Goal: Task Accomplishment & Management: Manage account settings

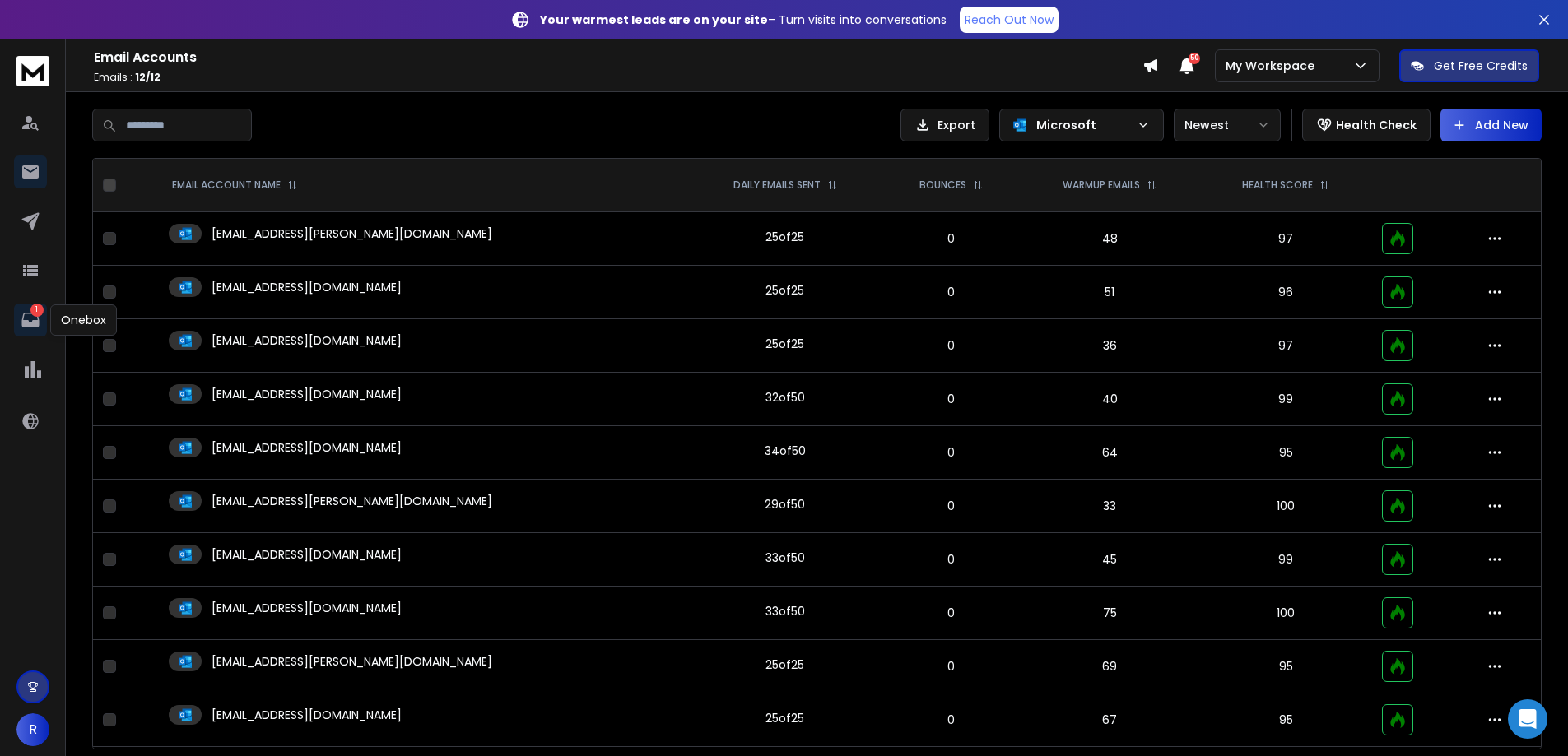
click at [34, 319] on icon at bounding box center [30, 320] width 19 height 19
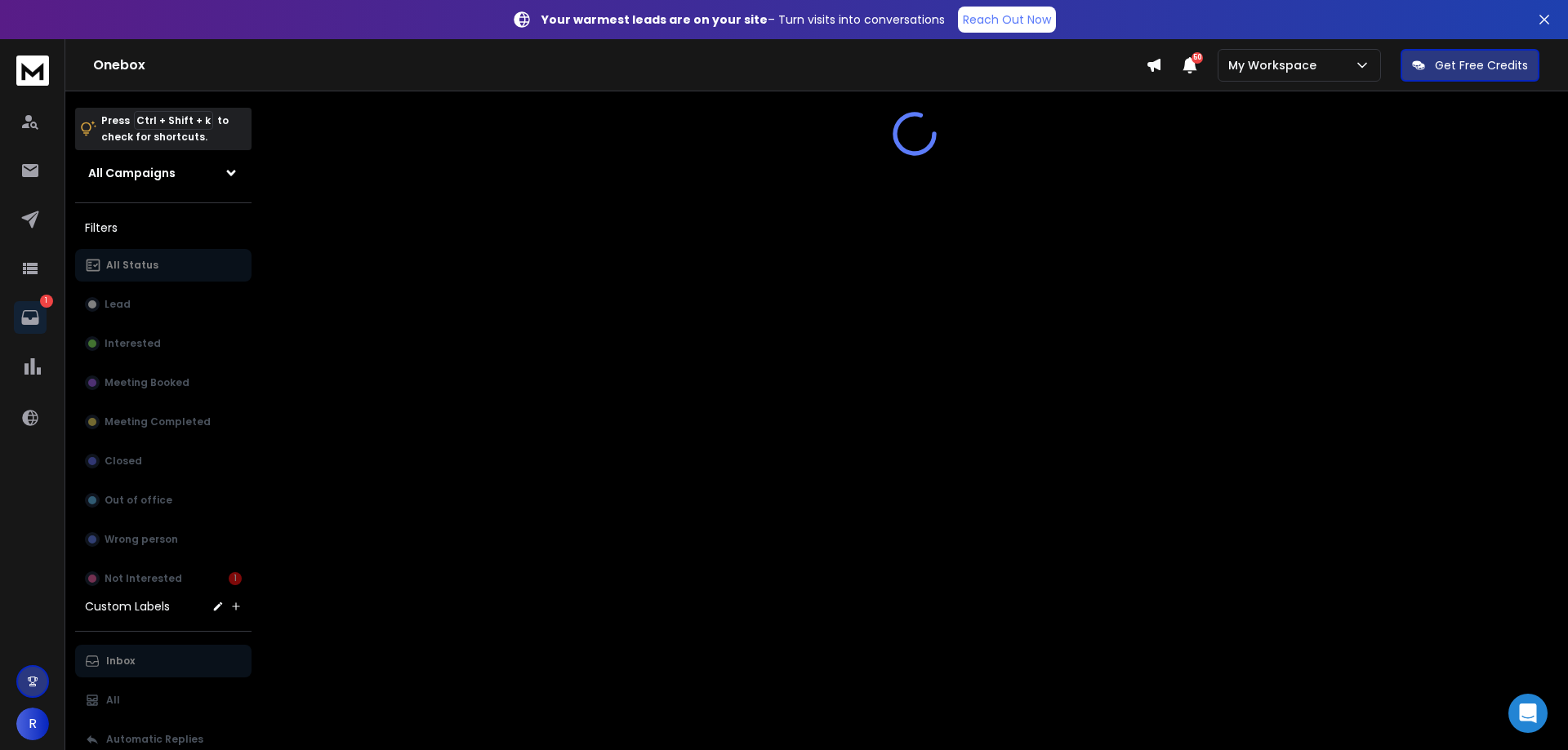
click at [145, 268] on div "All Status Lead Interested Meeting Booked Meeting Completed Closed Out of offic…" at bounding box center [163, 422] width 177 height 347
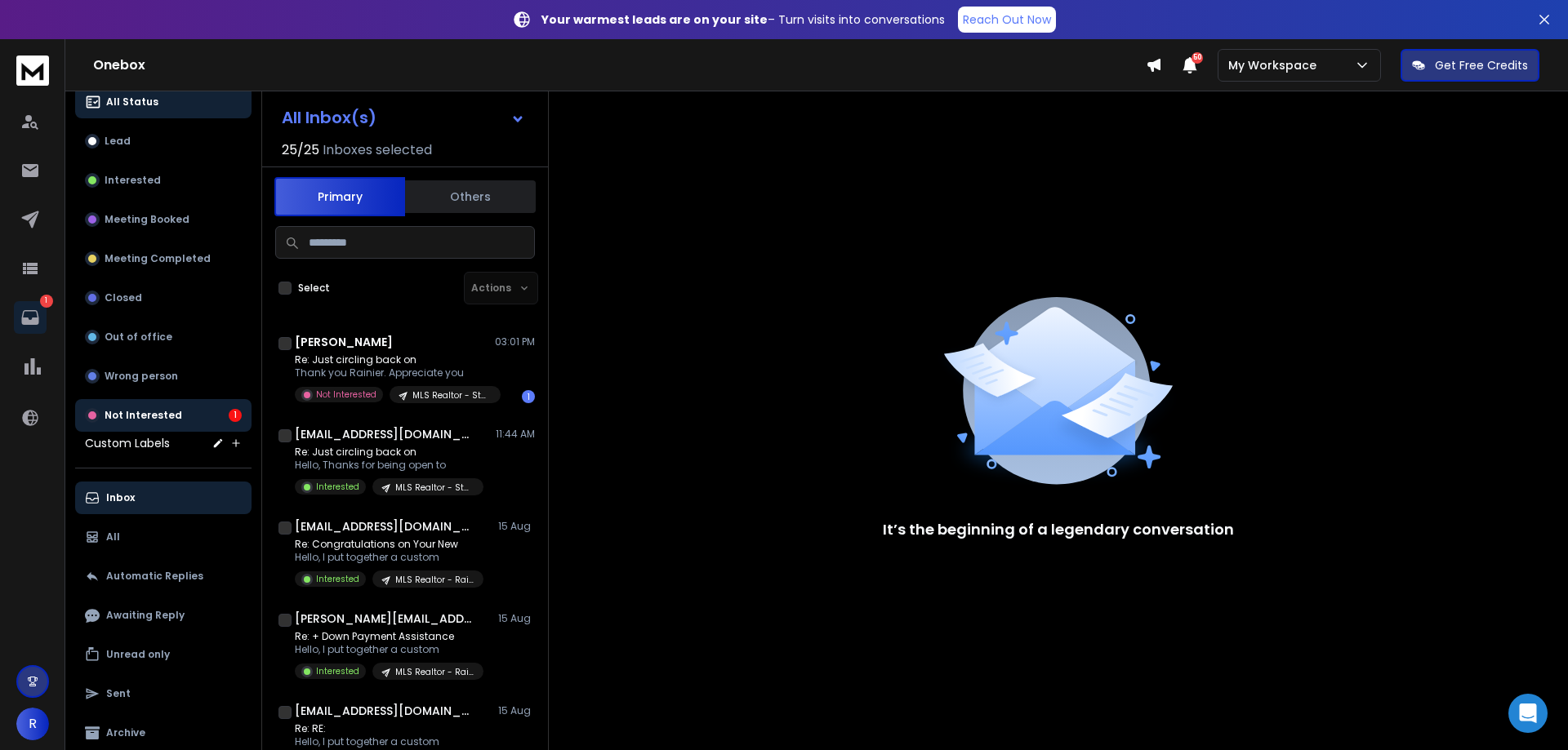
scroll to position [188, 0]
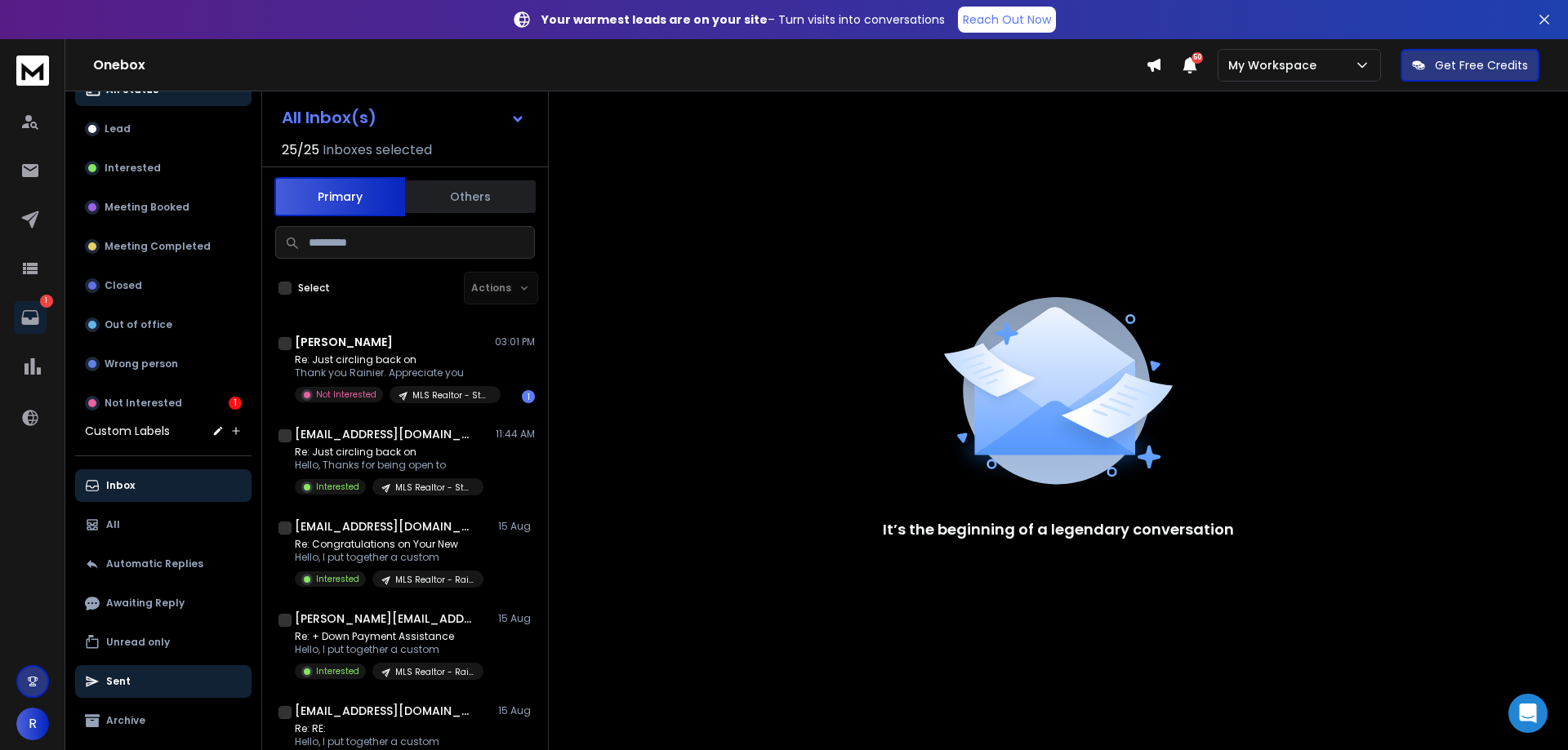
click at [127, 675] on p "Sent" at bounding box center [119, 682] width 25 height 13
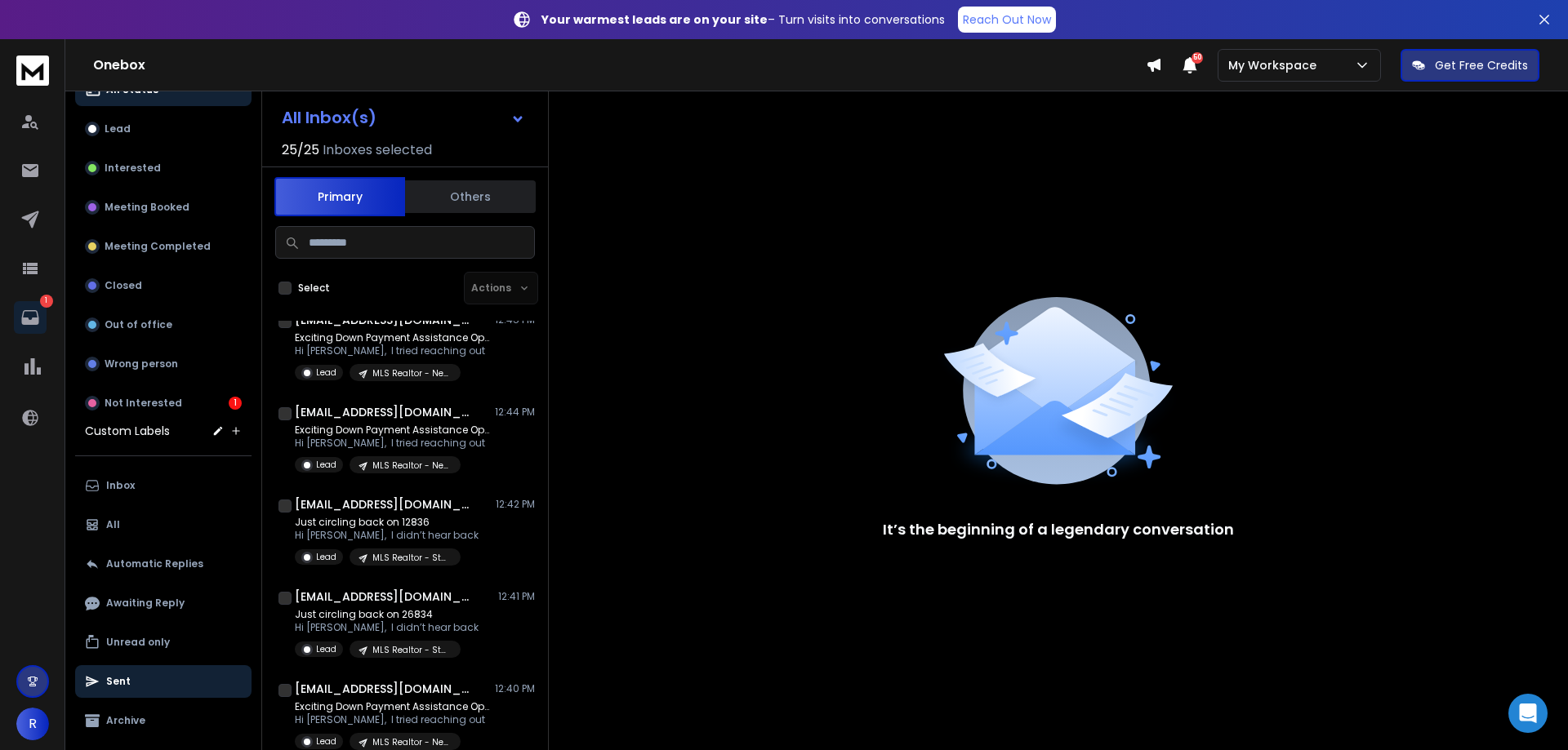
scroll to position [7025, 0]
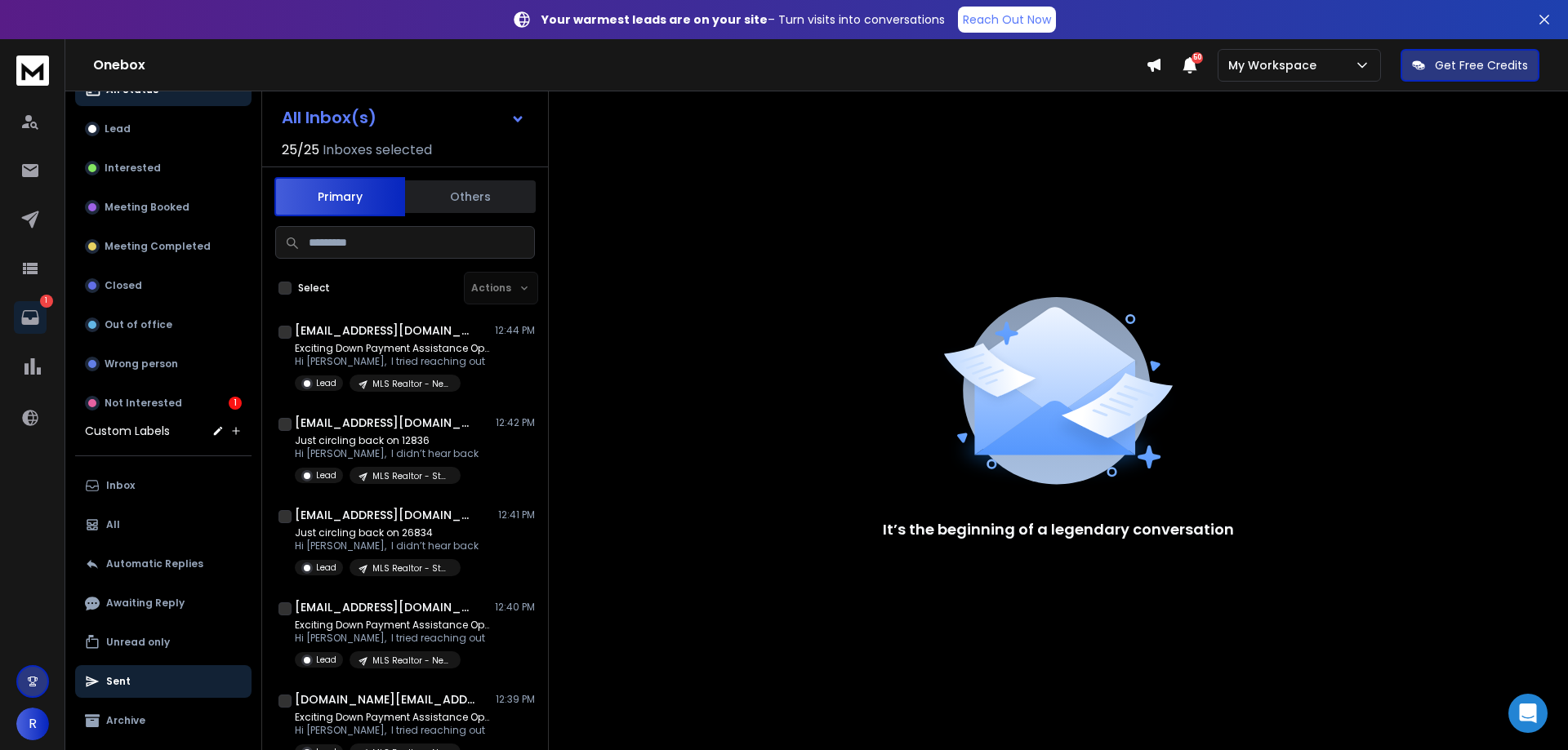
click at [373, 240] on input at bounding box center [405, 243] width 259 height 33
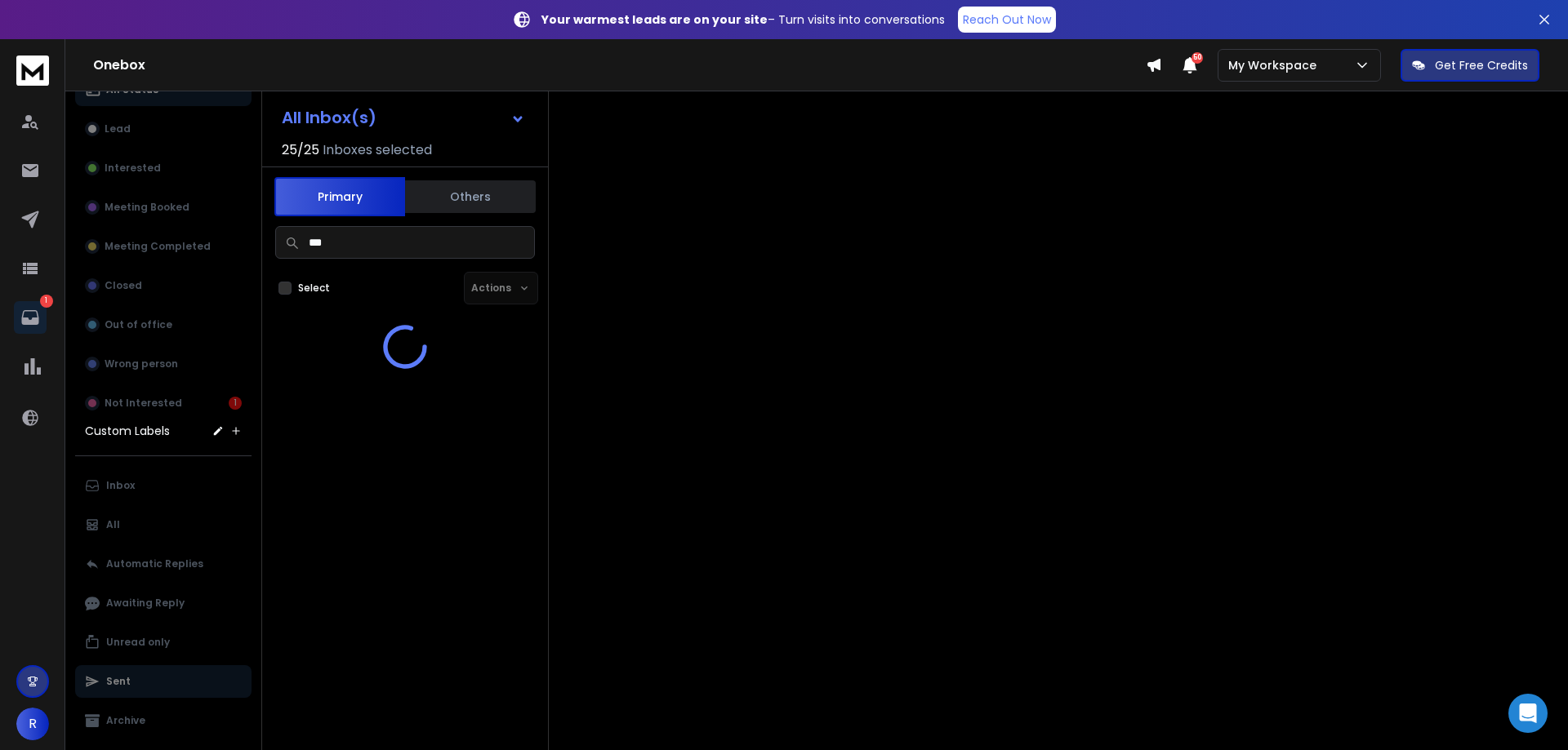
scroll to position [0, 0]
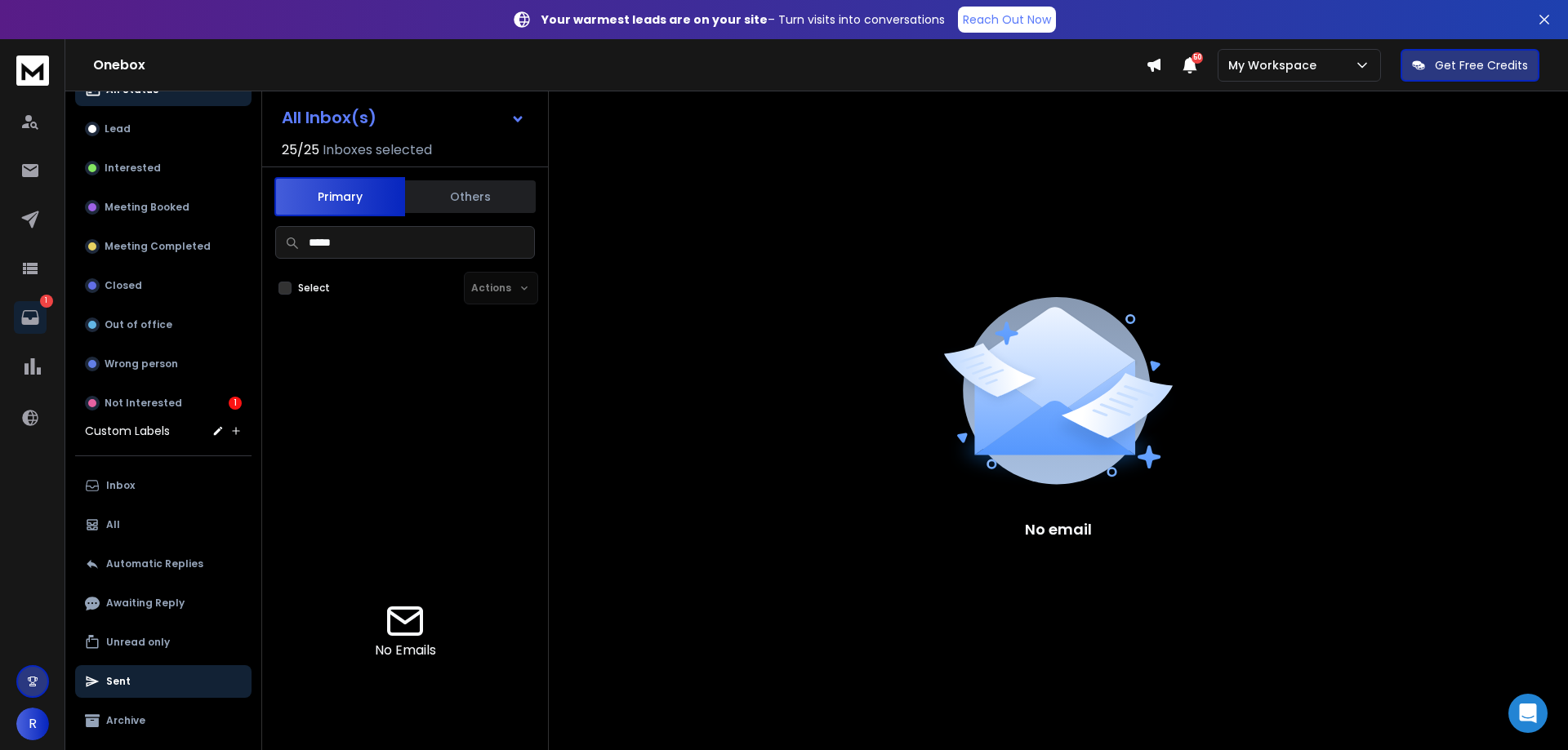
click at [363, 243] on input "*****" at bounding box center [405, 243] width 259 height 33
type input "*"
click at [412, 242] on input at bounding box center [405, 243] width 259 height 33
click at [339, 194] on button "Primary" at bounding box center [340, 197] width 131 height 39
click at [365, 248] on input at bounding box center [405, 243] width 259 height 33
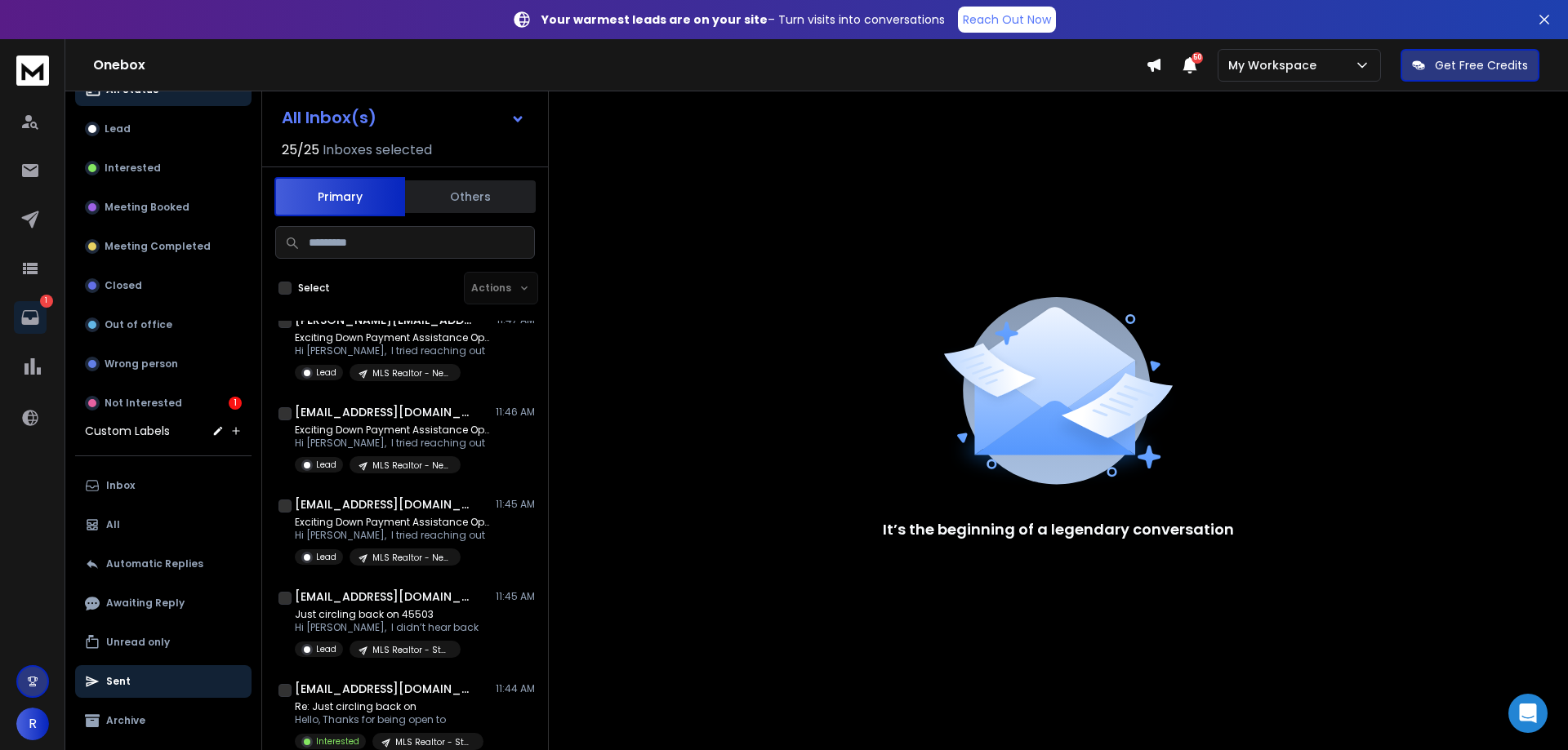
scroll to position [11638, 0]
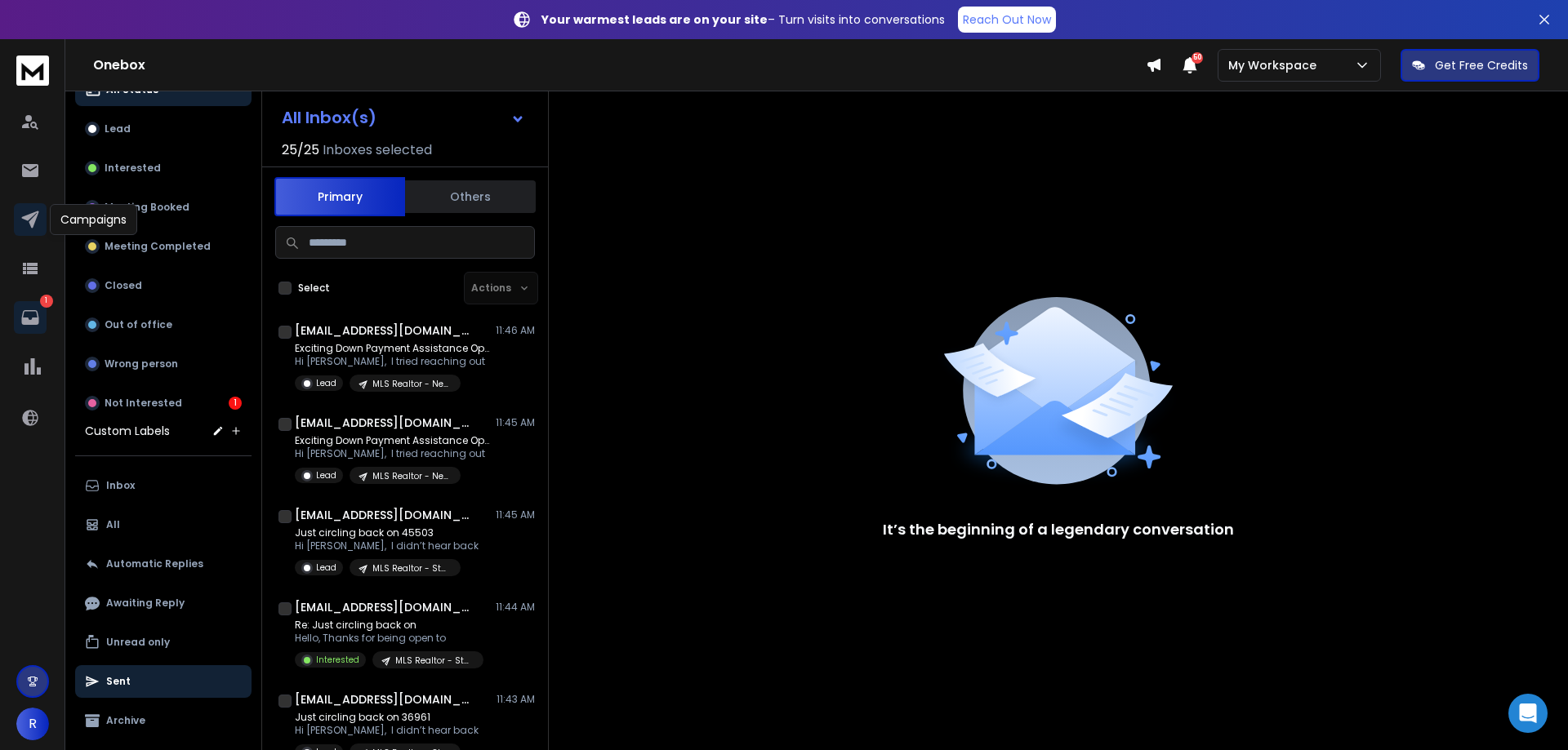
click at [36, 224] on icon at bounding box center [30, 220] width 19 height 19
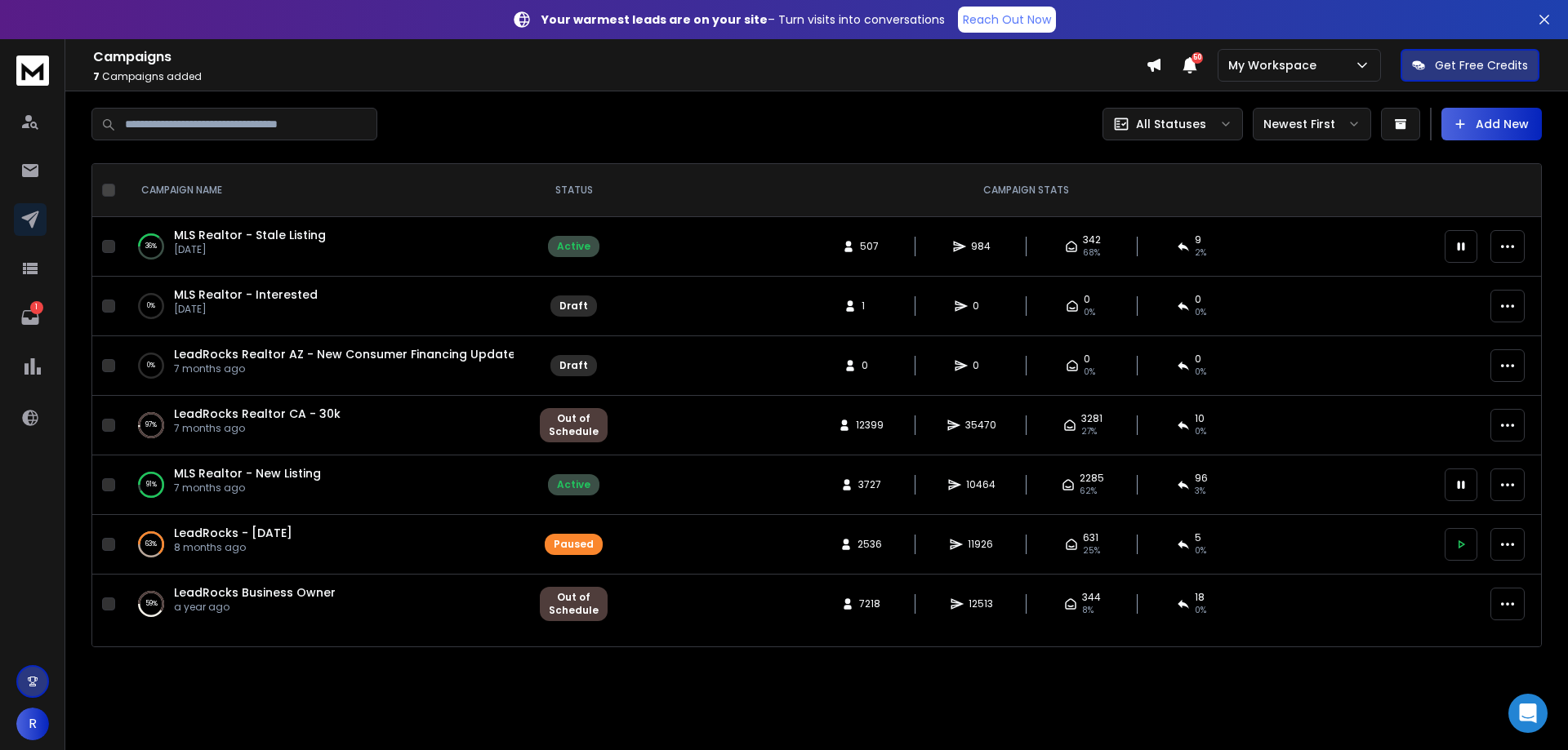
click at [206, 238] on span "MLS Realtor - Stale Listing" at bounding box center [250, 234] width 152 height 16
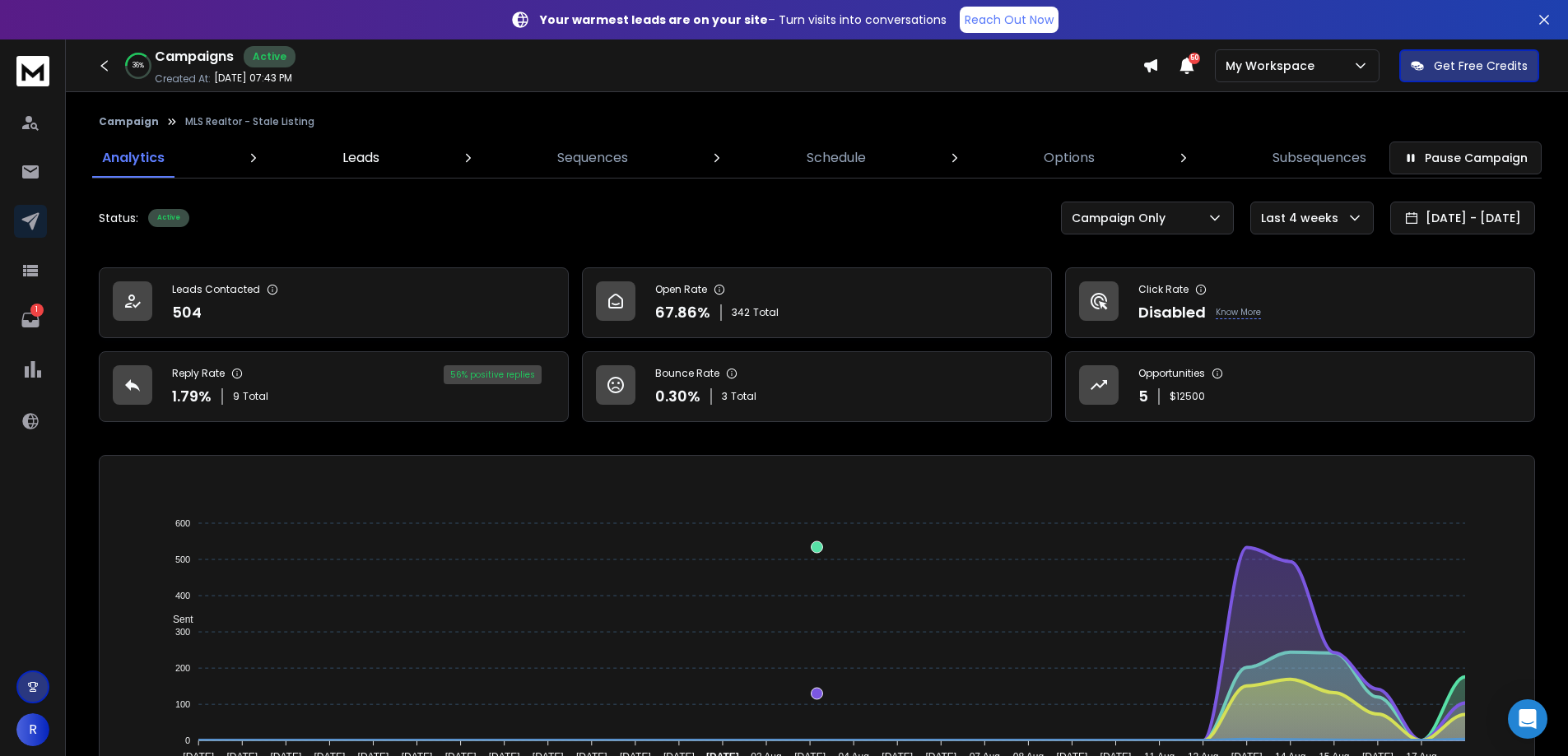
click at [371, 157] on p "Leads" at bounding box center [361, 158] width 37 height 19
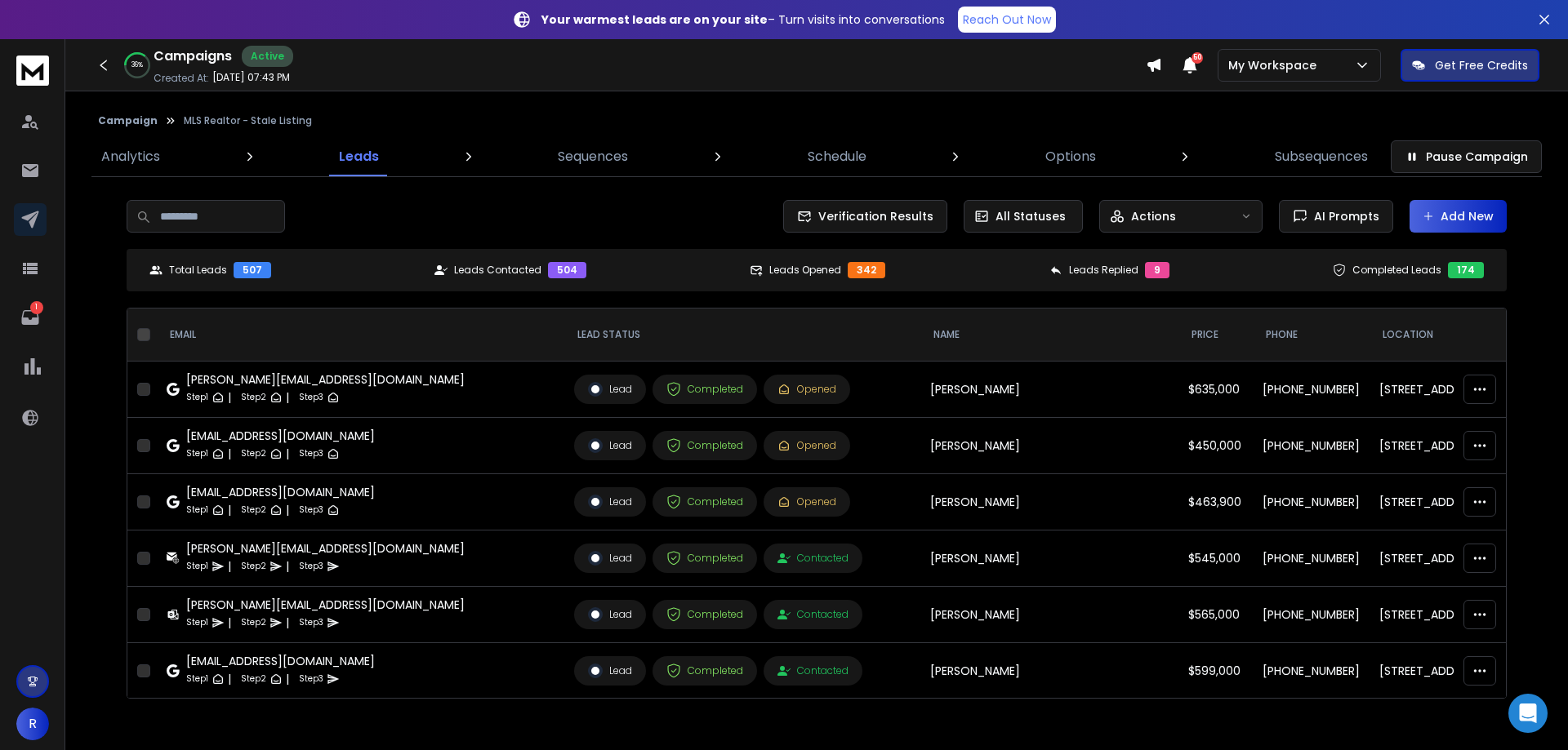
drag, startPoint x: 801, startPoint y: 336, endPoint x: 864, endPoint y: 333, distance: 63.1
click at [920, 336] on th "NAME" at bounding box center [1049, 334] width 258 height 53
click at [920, 333] on th "NAME" at bounding box center [1049, 334] width 258 height 53
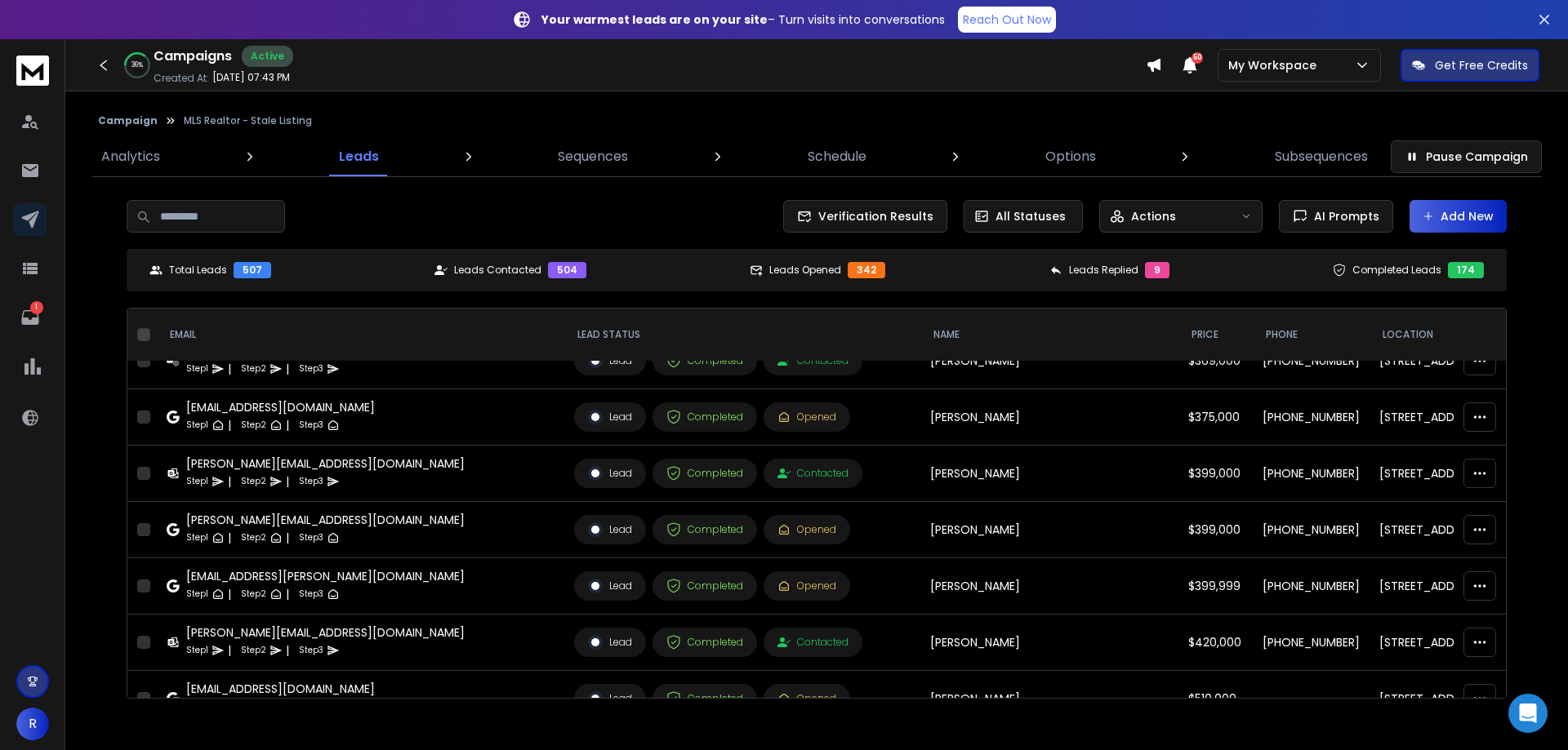
scroll to position [1061, 0]
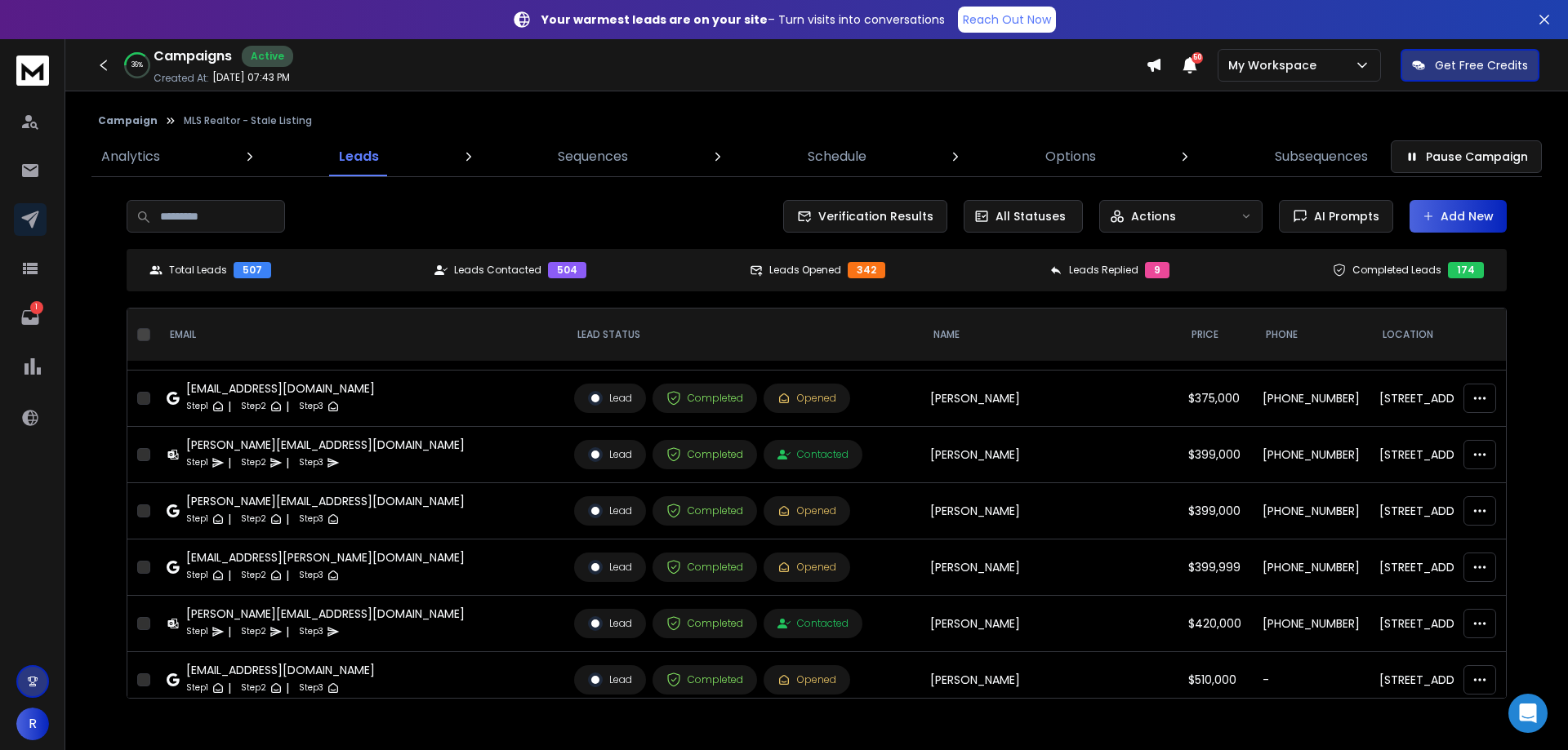
click at [920, 336] on th "NAME" at bounding box center [1049, 334] width 258 height 53
click at [920, 393] on td "[PERSON_NAME]" at bounding box center [1049, 399] width 258 height 57
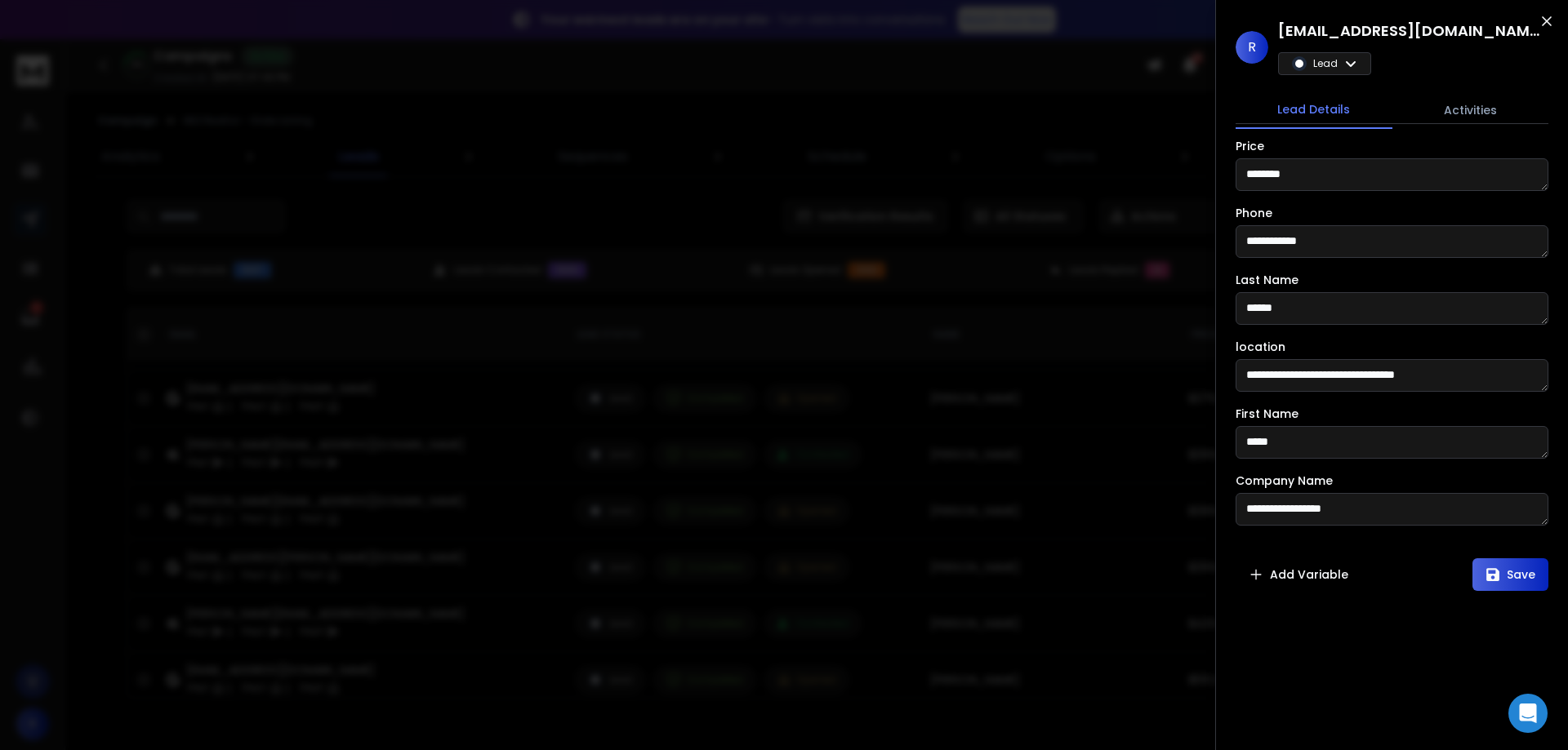
click at [1542, 22] on icon "button" at bounding box center [1546, 21] width 16 height 16
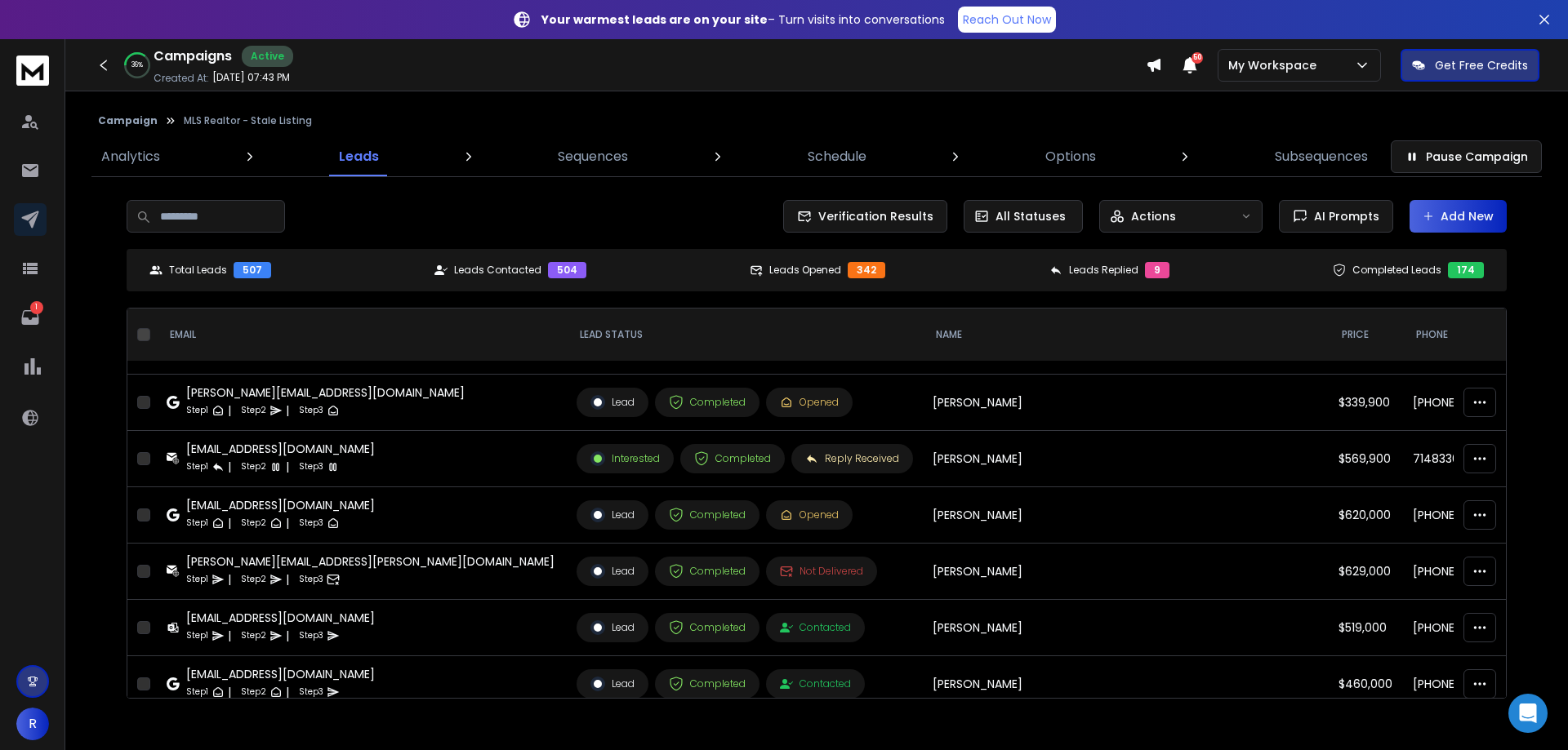
scroll to position [1362, 0]
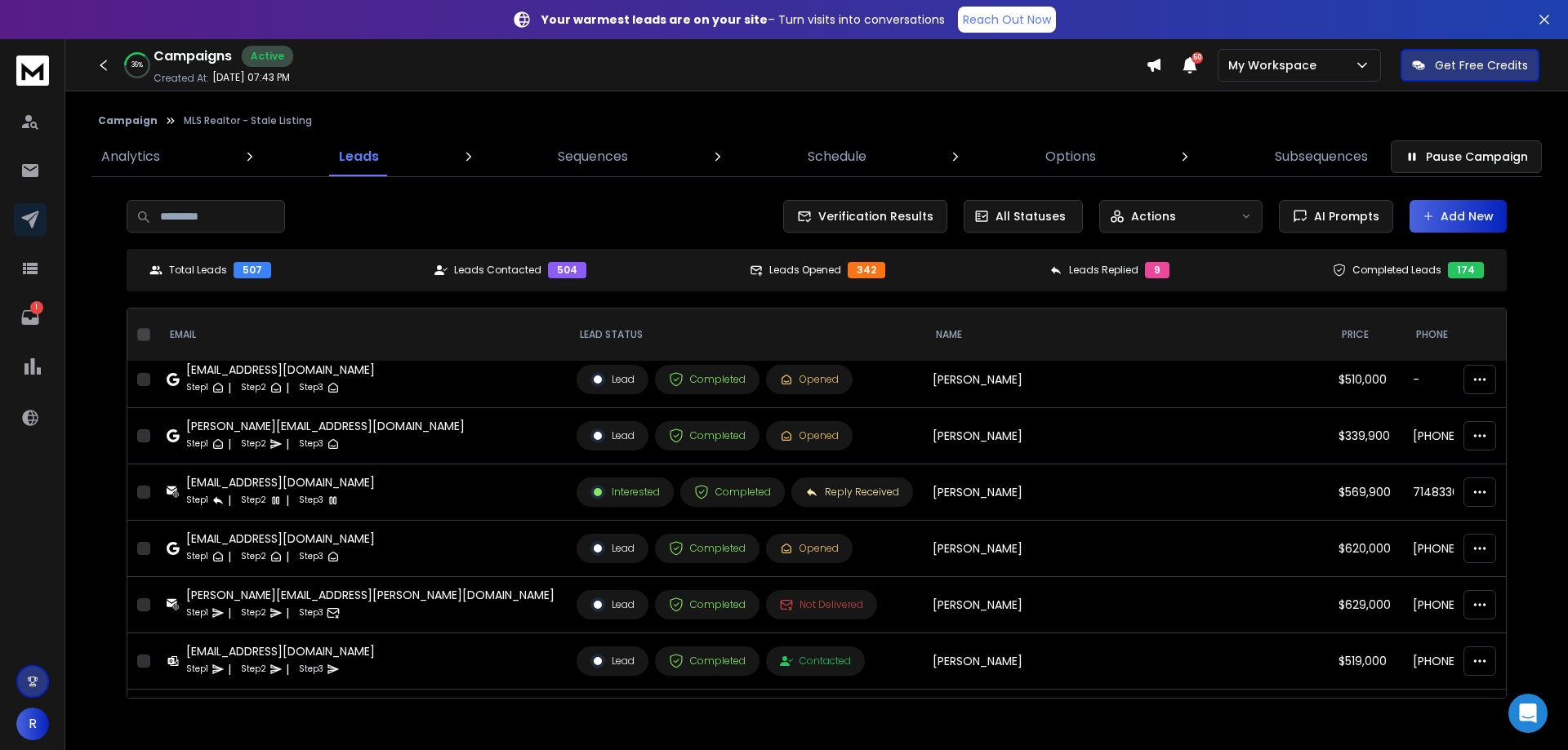
click at [244, 272] on div "507" at bounding box center [252, 270] width 37 height 16
click at [206, 272] on p "Total Leads" at bounding box center [198, 271] width 58 height 13
click at [103, 413] on button "Select this Page" at bounding box center [105, 414] width 13 height 13
click at [336, 317] on th "EMAIL" at bounding box center [361, 334] width 410 height 53
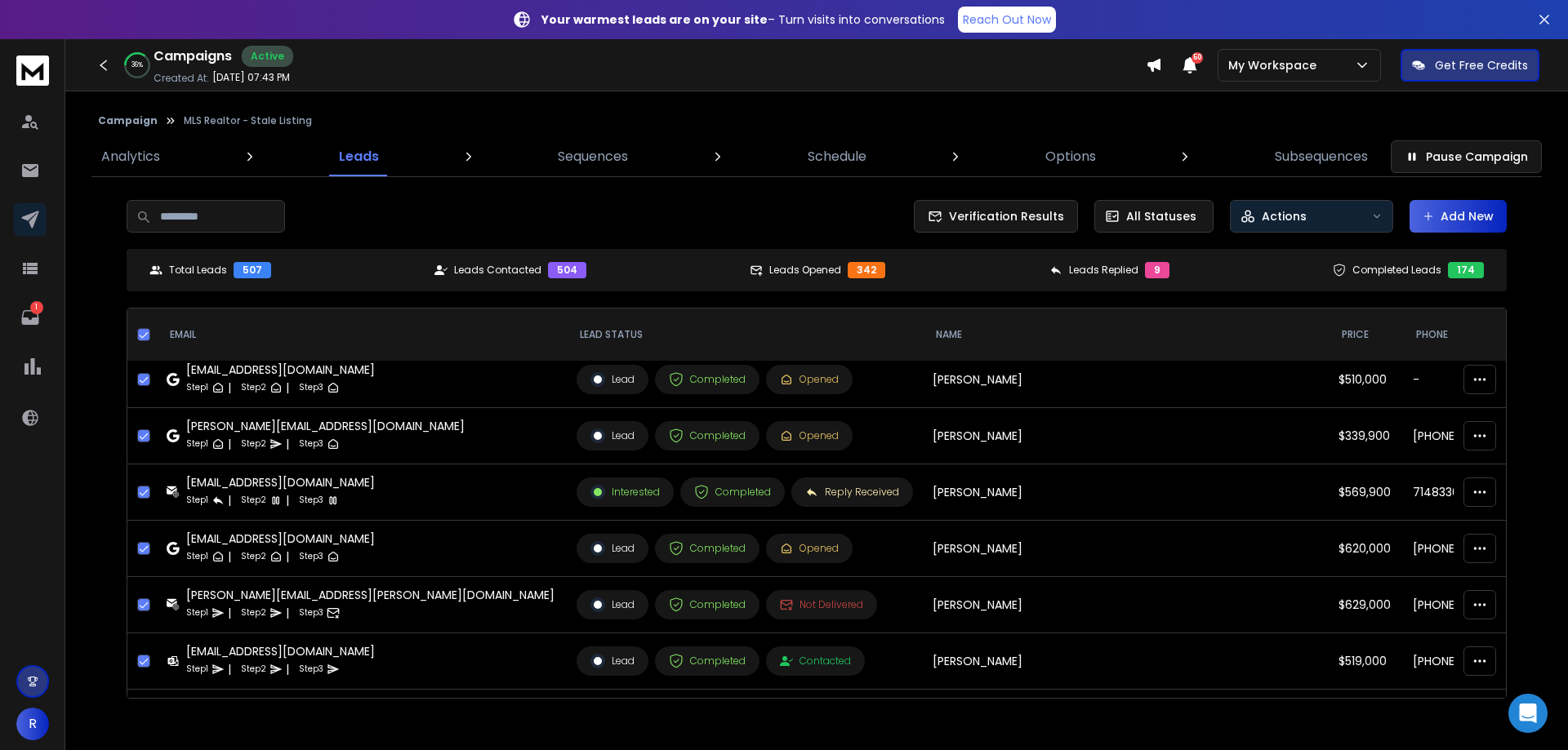
click at [1344, 219] on div "Actions" at bounding box center [1302, 216] width 124 height 16
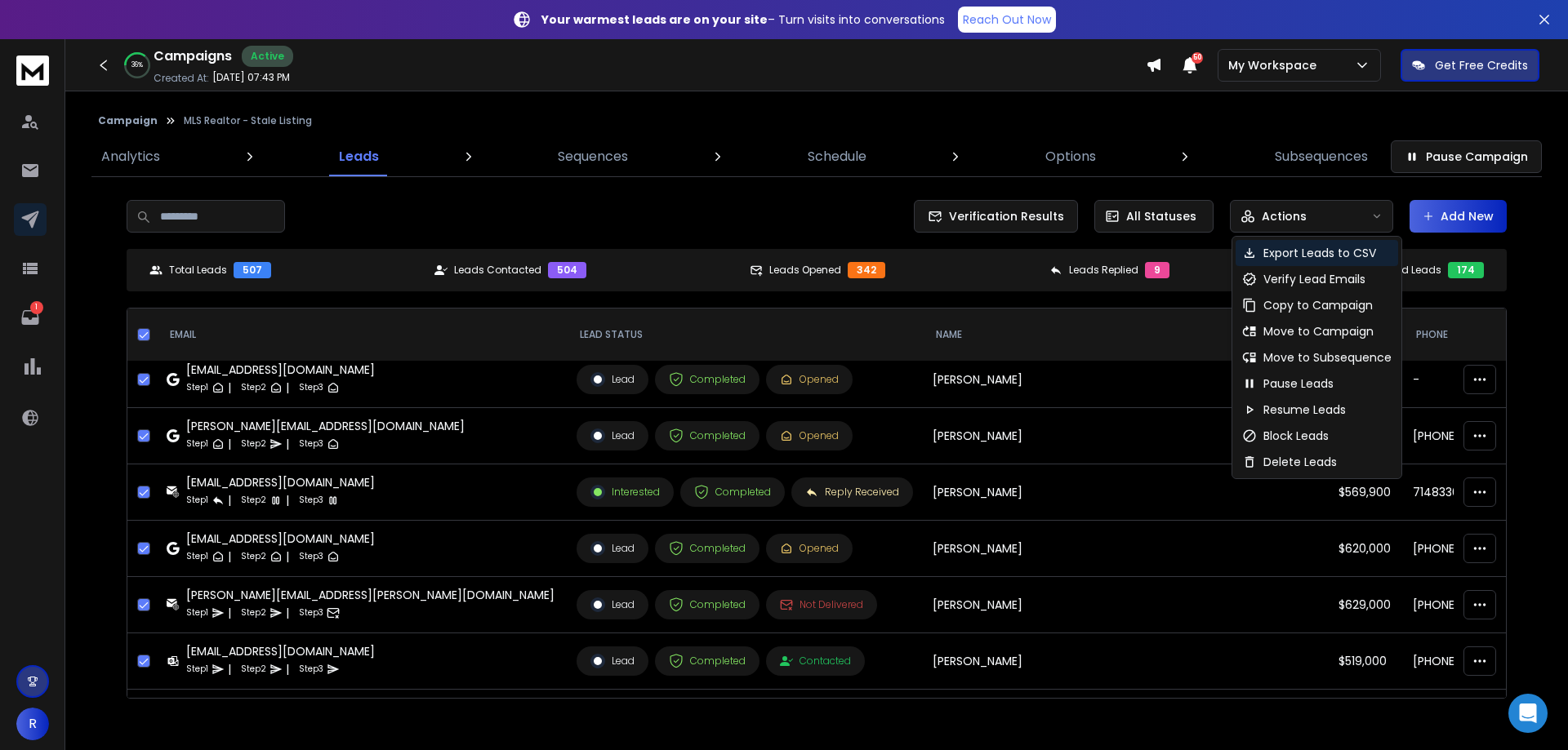
click at [1335, 254] on p "Export Leads to CSV" at bounding box center [1319, 253] width 112 height 16
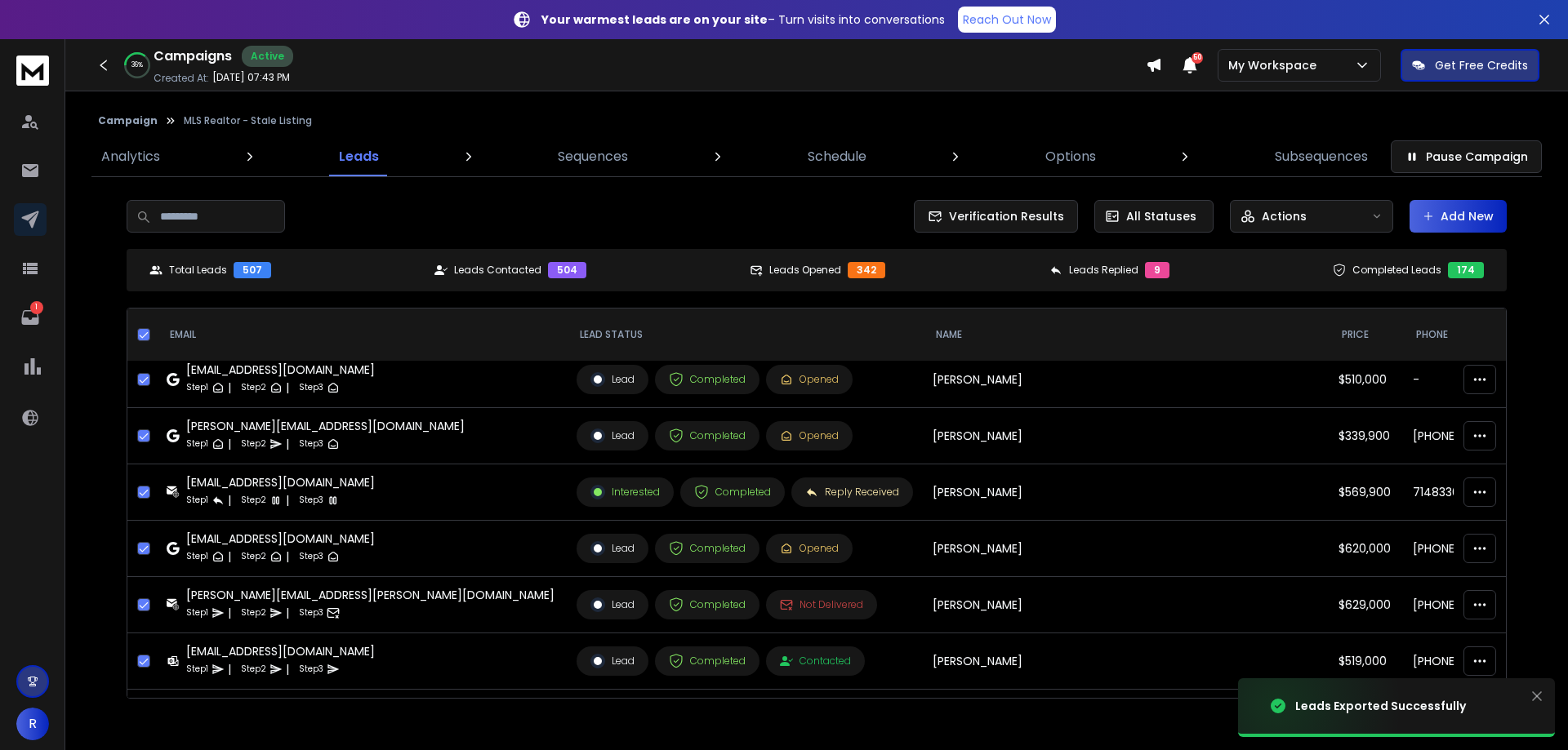
click at [1340, 703] on div "Leads Exported Successfully" at bounding box center [1381, 706] width 171 height 16
click at [228, 219] on input at bounding box center [205, 216] width 158 height 33
paste input "**********"
type input "**********"
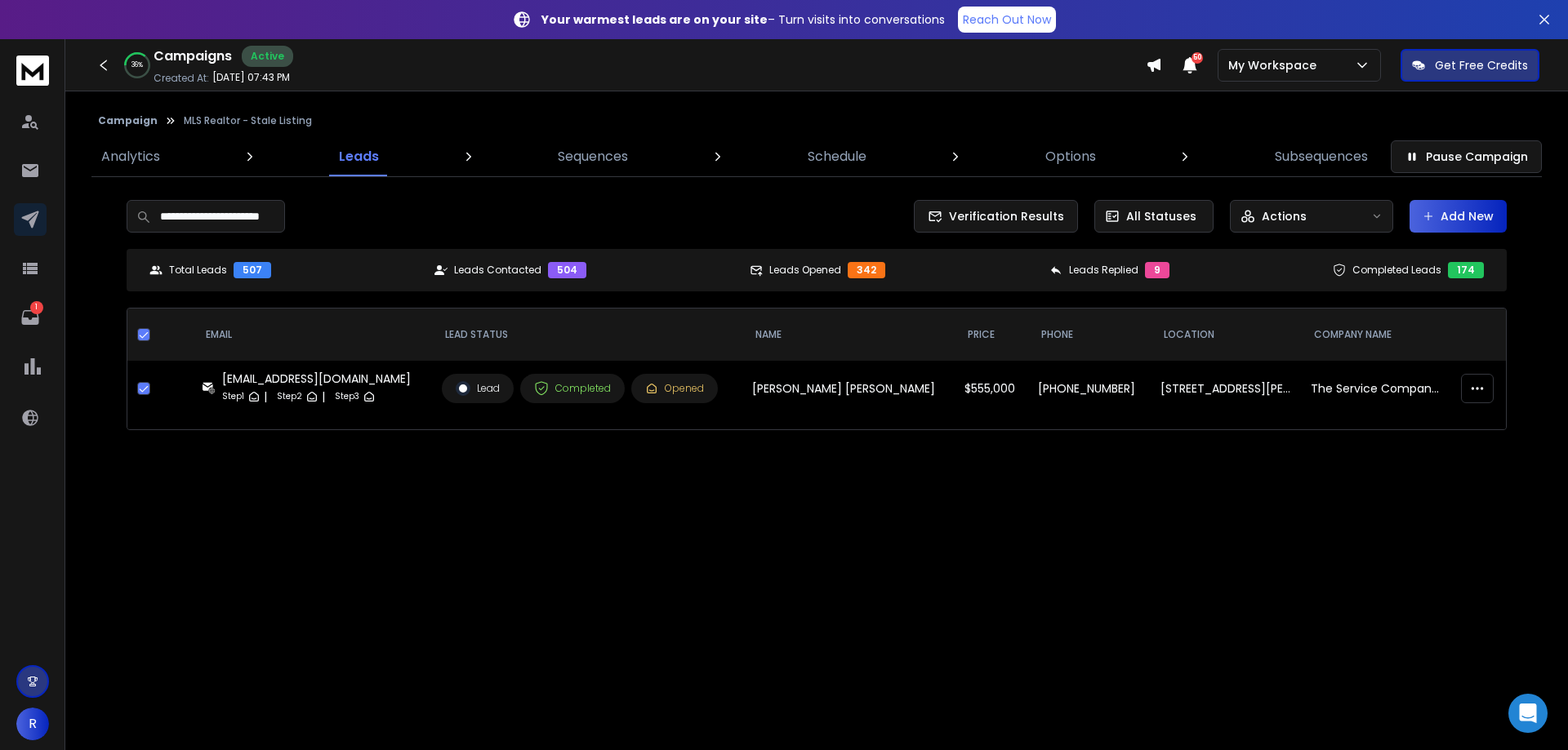
click at [1462, 398] on button "button" at bounding box center [1477, 388] width 33 height 30
click at [1446, 452] on p "Pause Lead" at bounding box center [1442, 449] width 64 height 16
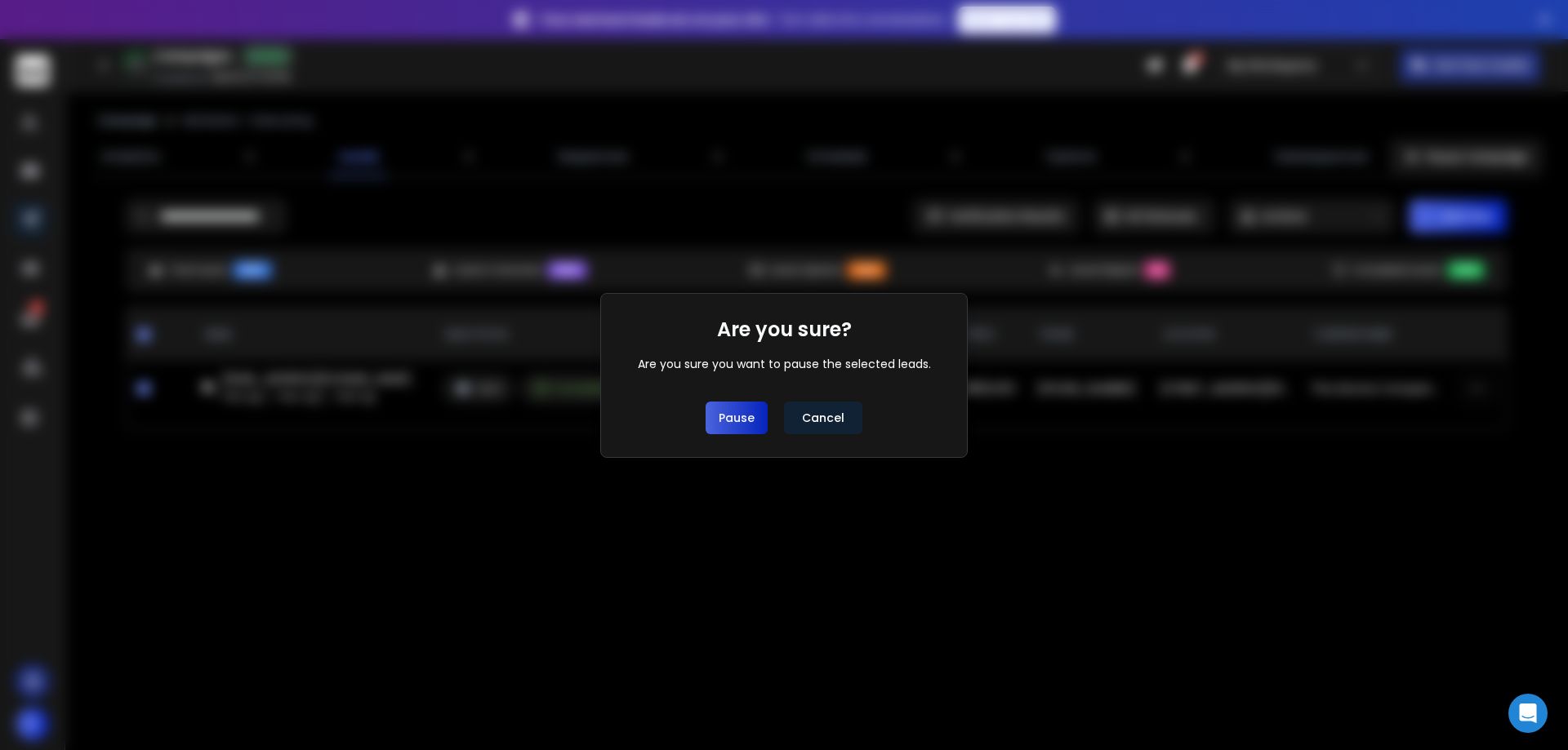
click at [721, 423] on button "Pause" at bounding box center [736, 418] width 62 height 33
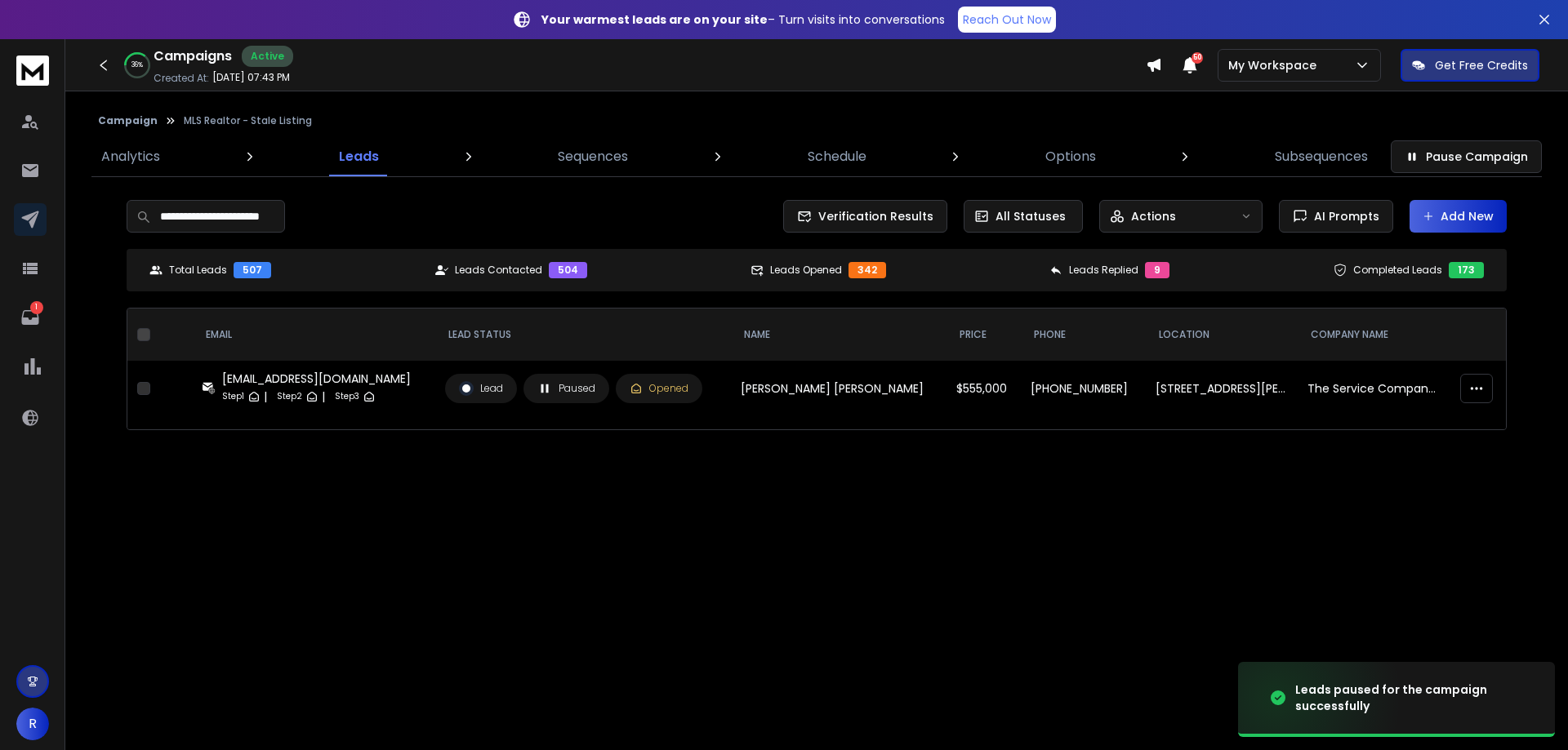
click at [833, 510] on div "**********" at bounding box center [784, 375] width 1568 height 750
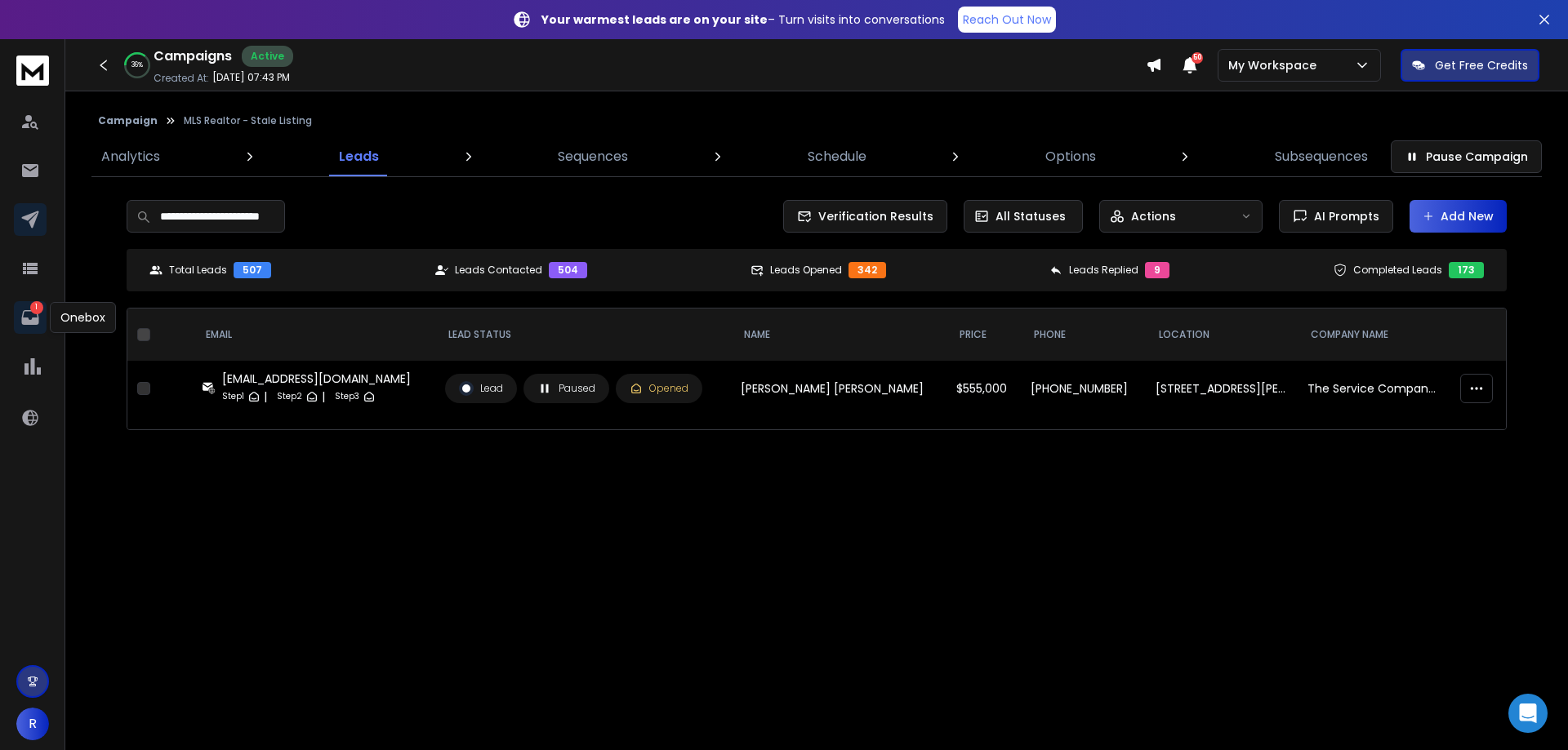
click at [34, 326] on icon at bounding box center [30, 318] width 19 height 19
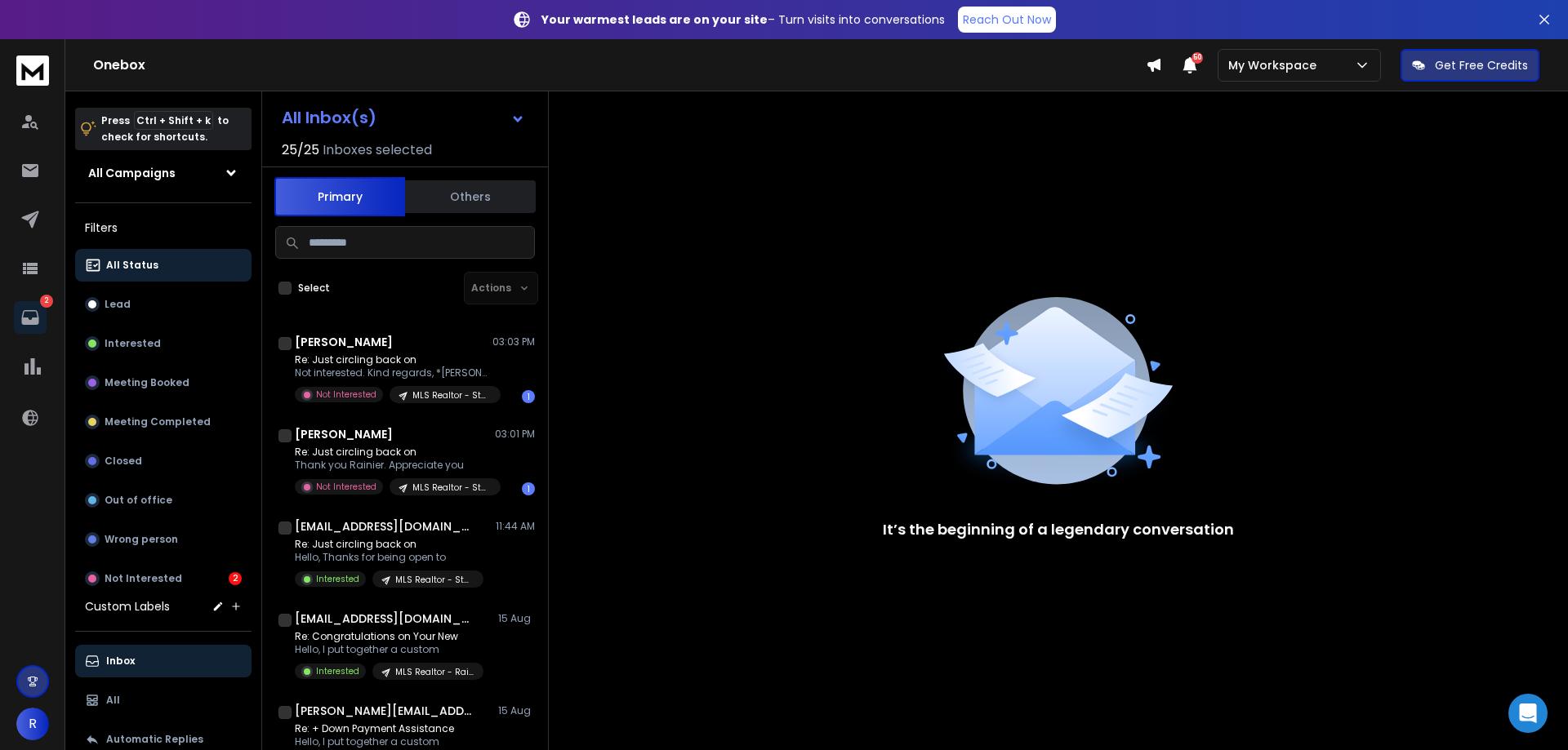
click at [143, 269] on p "All Status" at bounding box center [133, 266] width 52 height 13
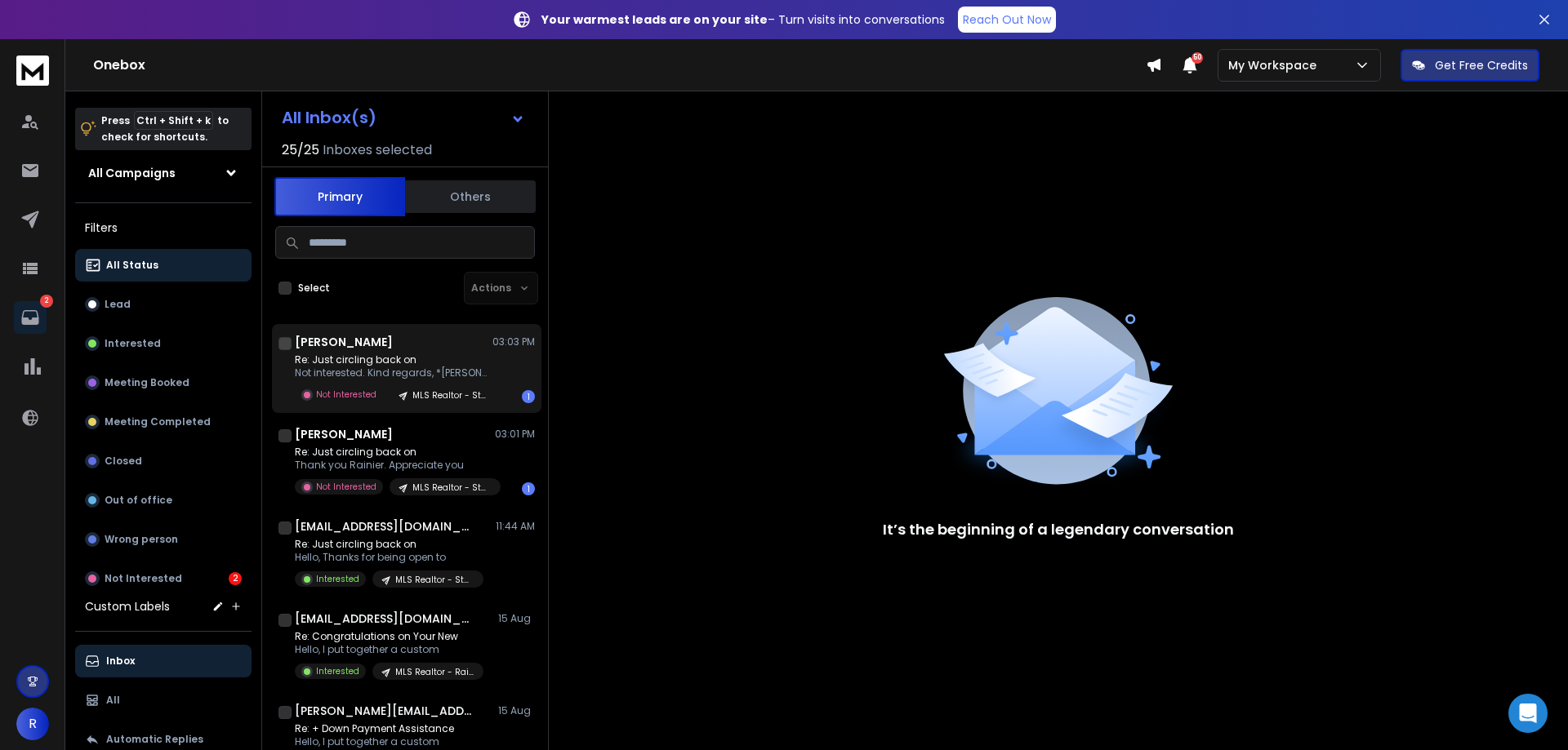
click at [350, 369] on p "Not interested. Kind regards, *[PERSON_NAME]" at bounding box center [393, 374] width 196 height 13
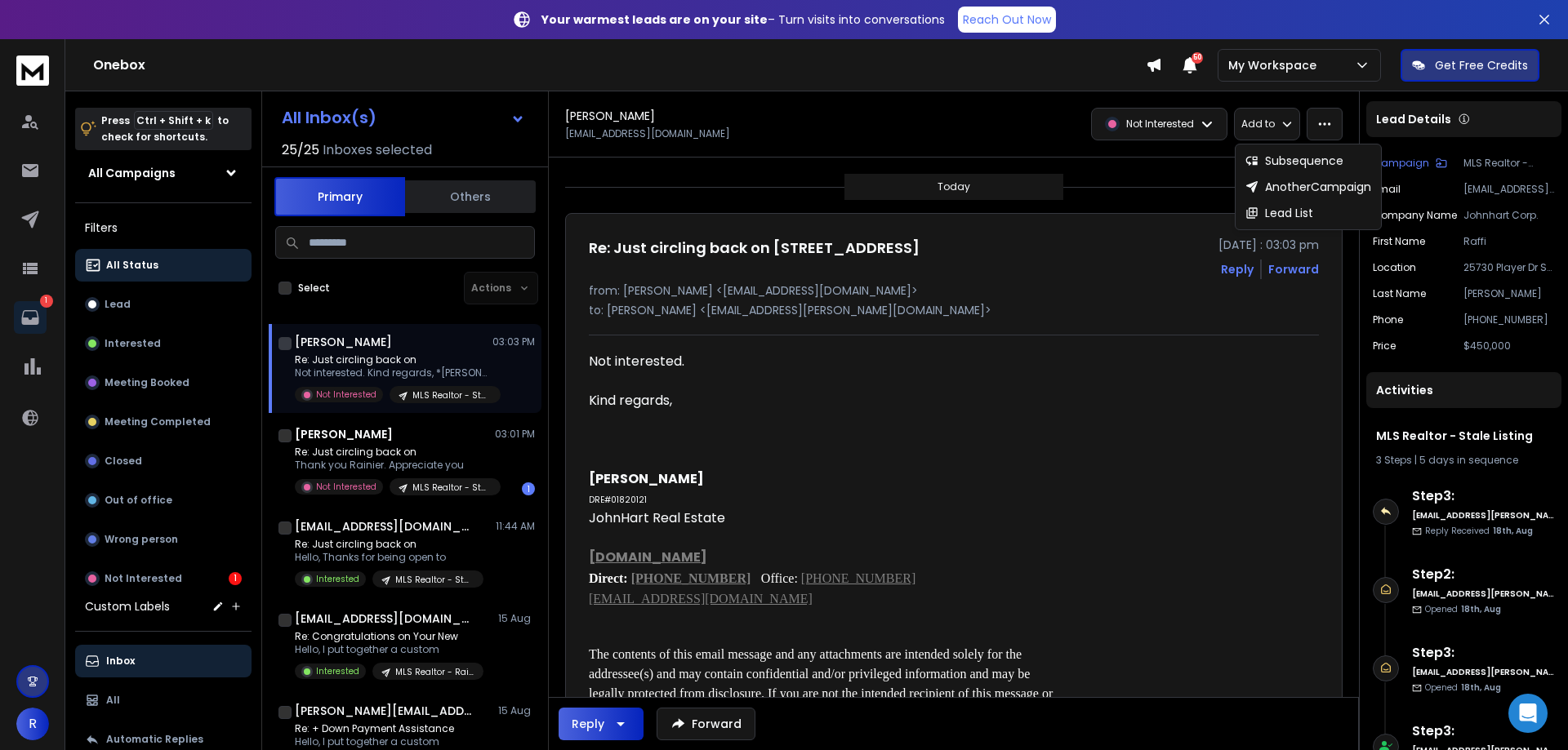
click at [1264, 123] on p "Add to" at bounding box center [1258, 124] width 34 height 13
click at [1320, 127] on icon "button" at bounding box center [1324, 124] width 14 height 14
click at [1285, 236] on div "Block email" at bounding box center [1264, 239] width 85 height 16
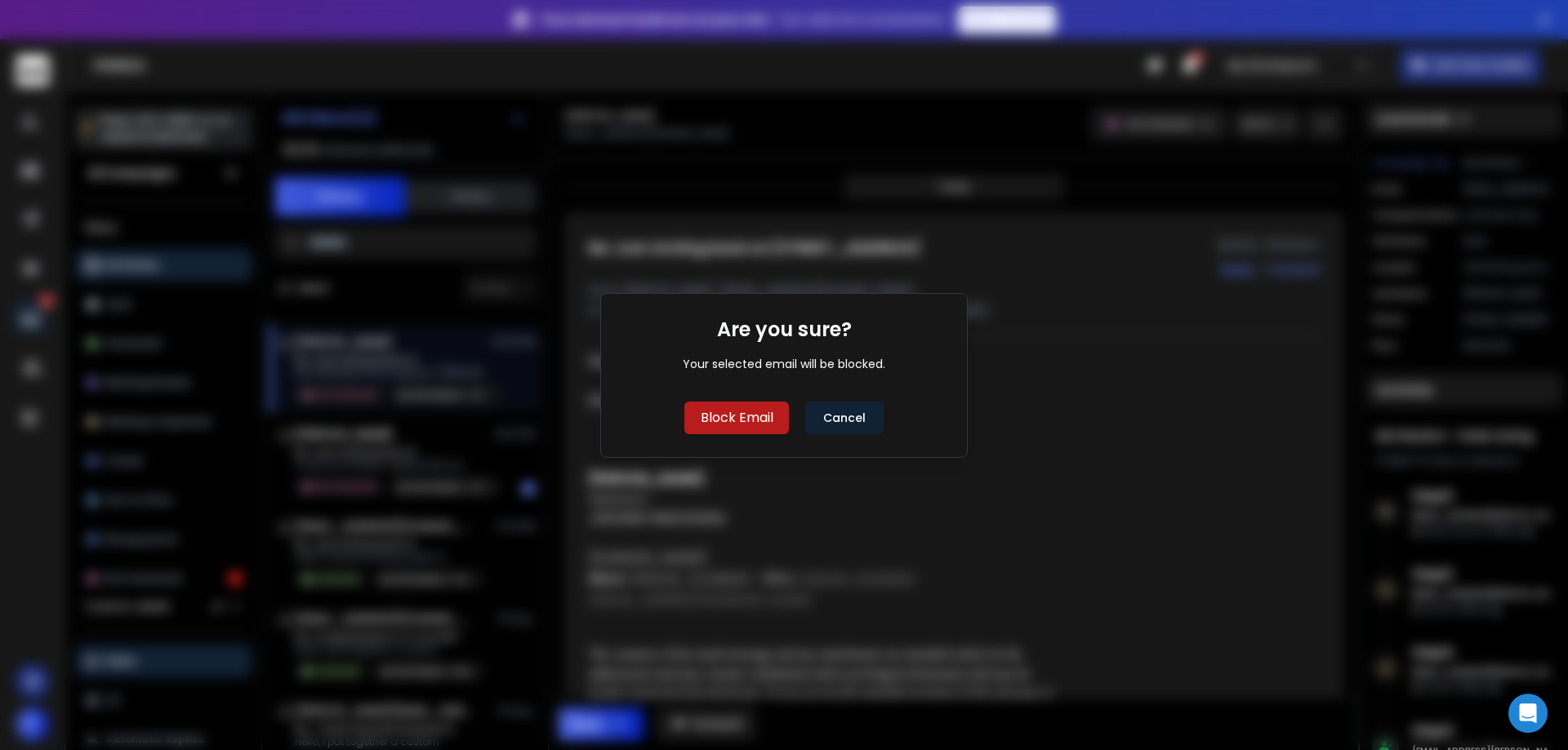
click at [744, 420] on button "Block Email" at bounding box center [736, 418] width 105 height 33
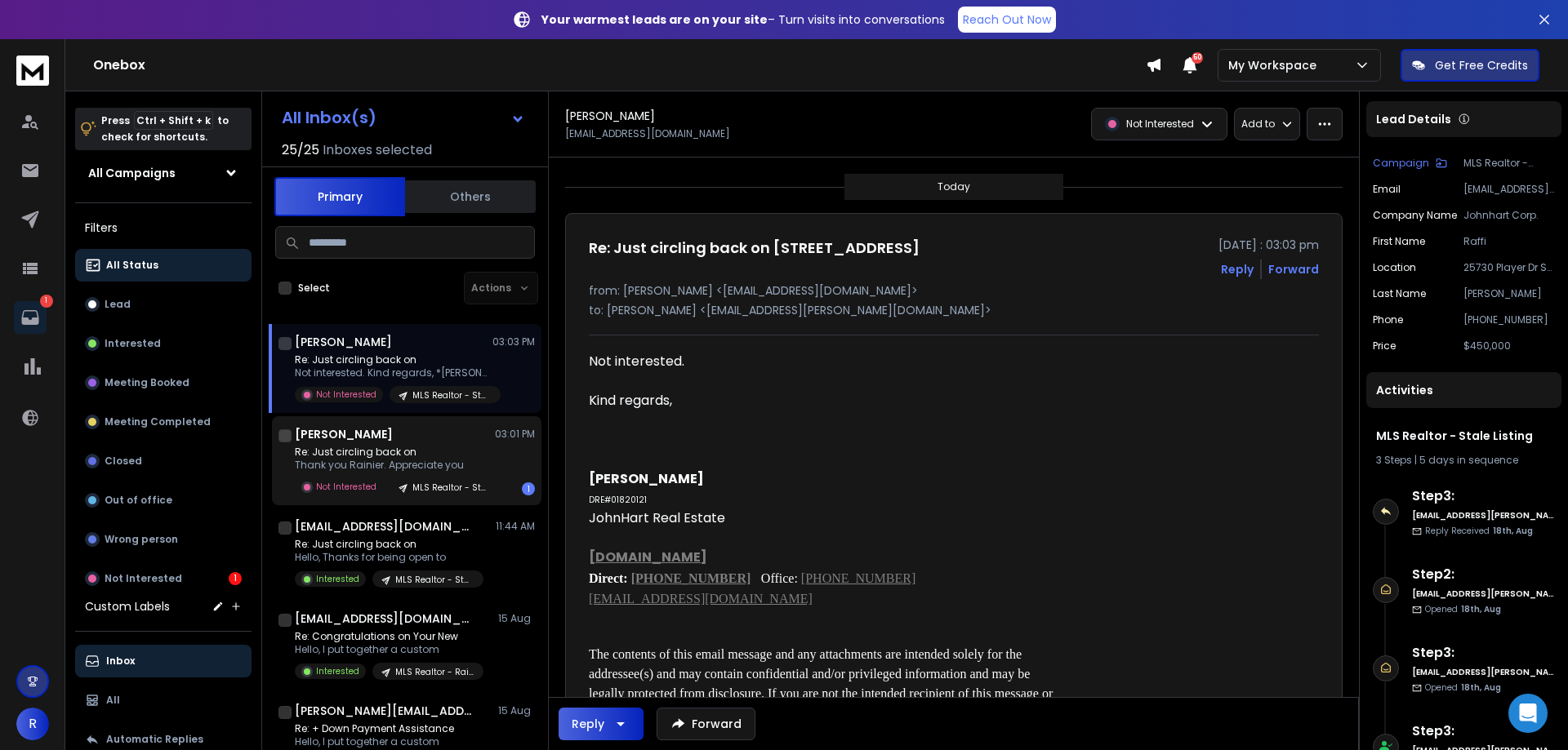
click at [401, 446] on p "Re: Just circling back on" at bounding box center [393, 452] width 196 height 13
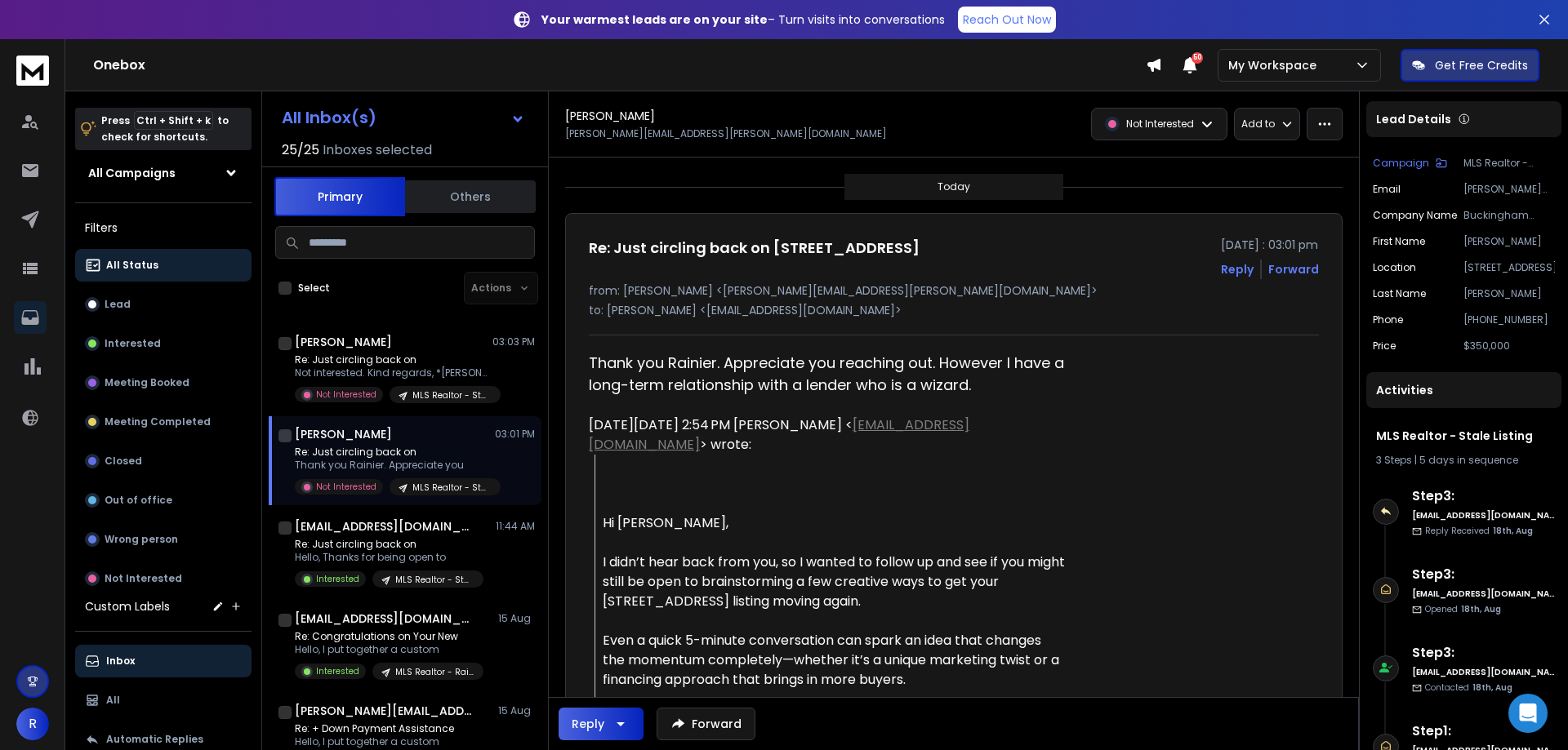
click at [618, 729] on icon "button" at bounding box center [620, 724] width 19 height 19
click at [604, 686] on p "Reply All" at bounding box center [608, 682] width 46 height 16
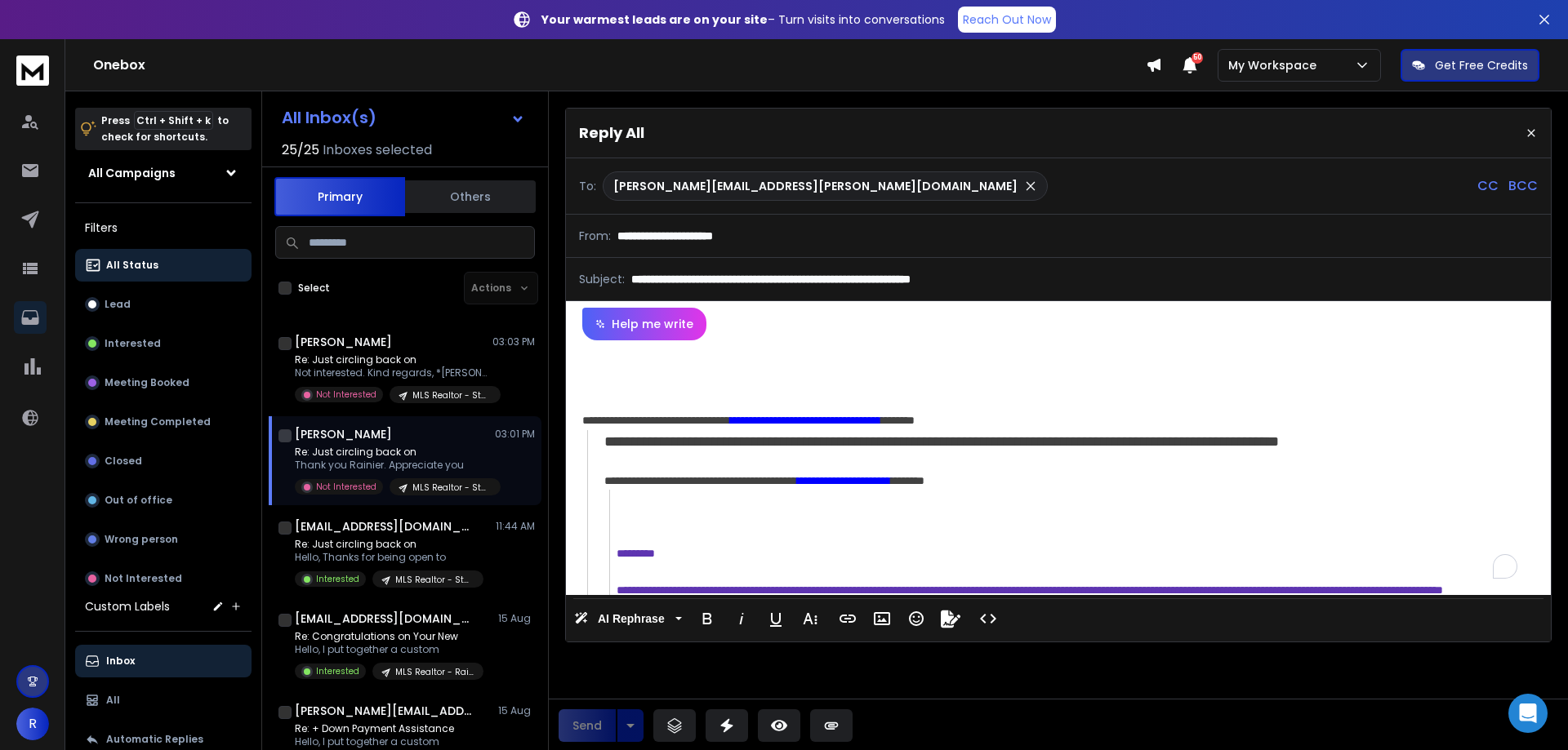
click at [1477, 182] on p "CC" at bounding box center [1487, 186] width 21 height 19
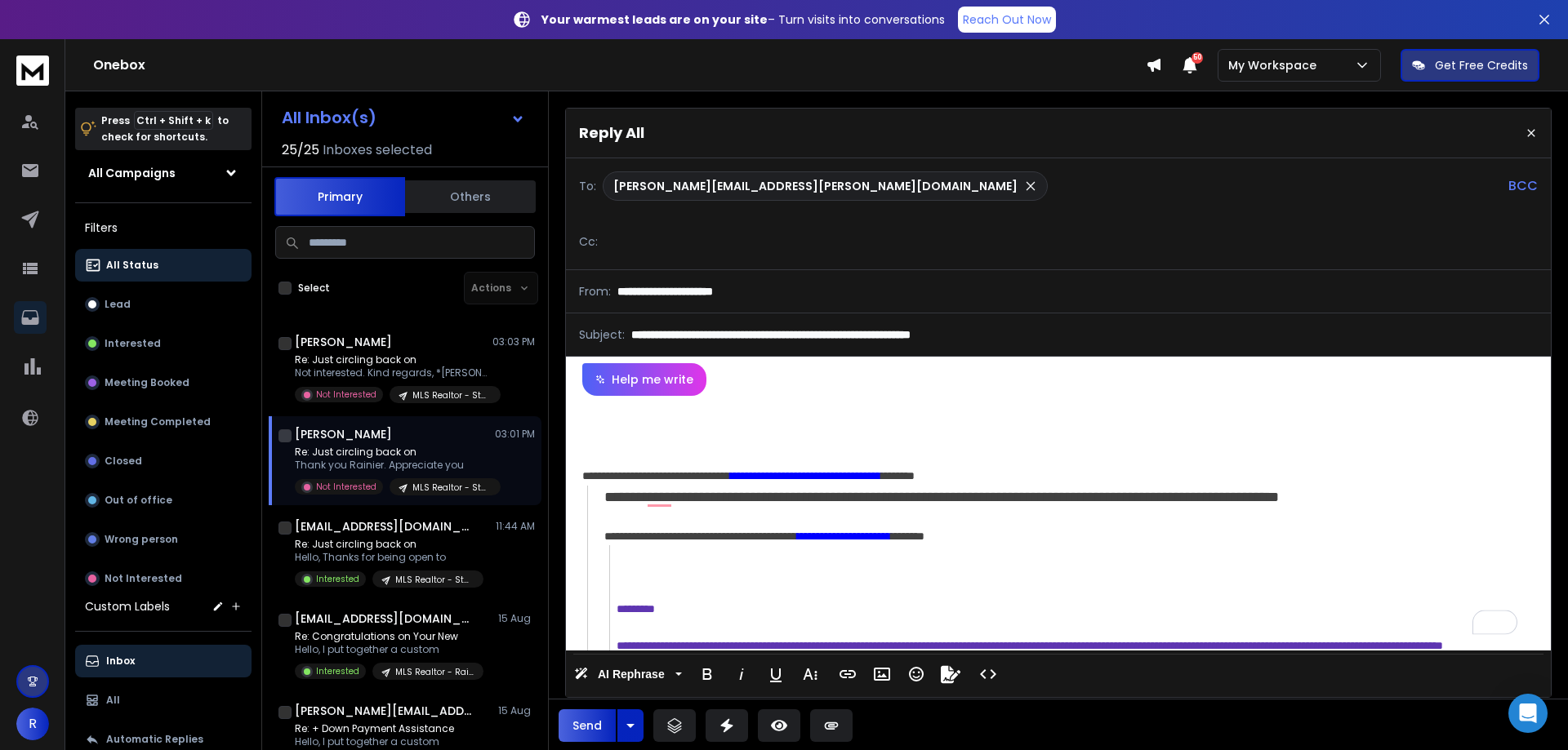
click at [698, 240] on input at bounding box center [661, 241] width 114 height 30
type input "**********"
click at [670, 423] on div "**********" at bounding box center [1058, 522] width 985 height 254
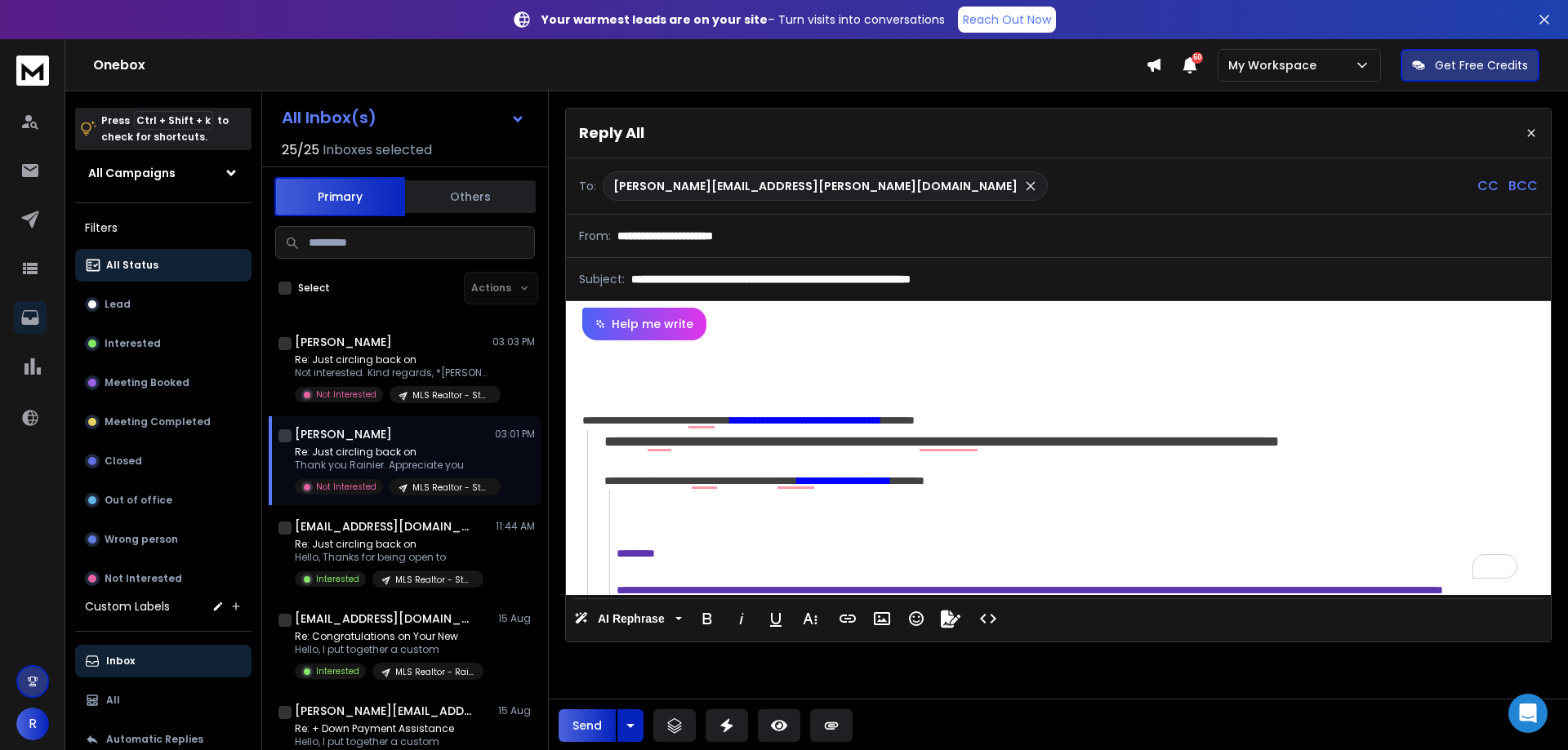
click at [621, 371] on div "To enrich screen reader interactions, please activate Accessibility in Grammarl…" at bounding box center [1055, 366] width 947 height 18
click at [593, 370] on div "To enrich screen reader interactions, please activate Accessibility in Grammarl…" at bounding box center [1055, 366] width 947 height 18
click at [990, 365] on div "**********" at bounding box center [1043, 366] width 923 height 18
click at [925, 364] on div "**********" at bounding box center [1043, 366] width 923 height 18
click at [581, 728] on button "Send" at bounding box center [588, 726] width 58 height 33
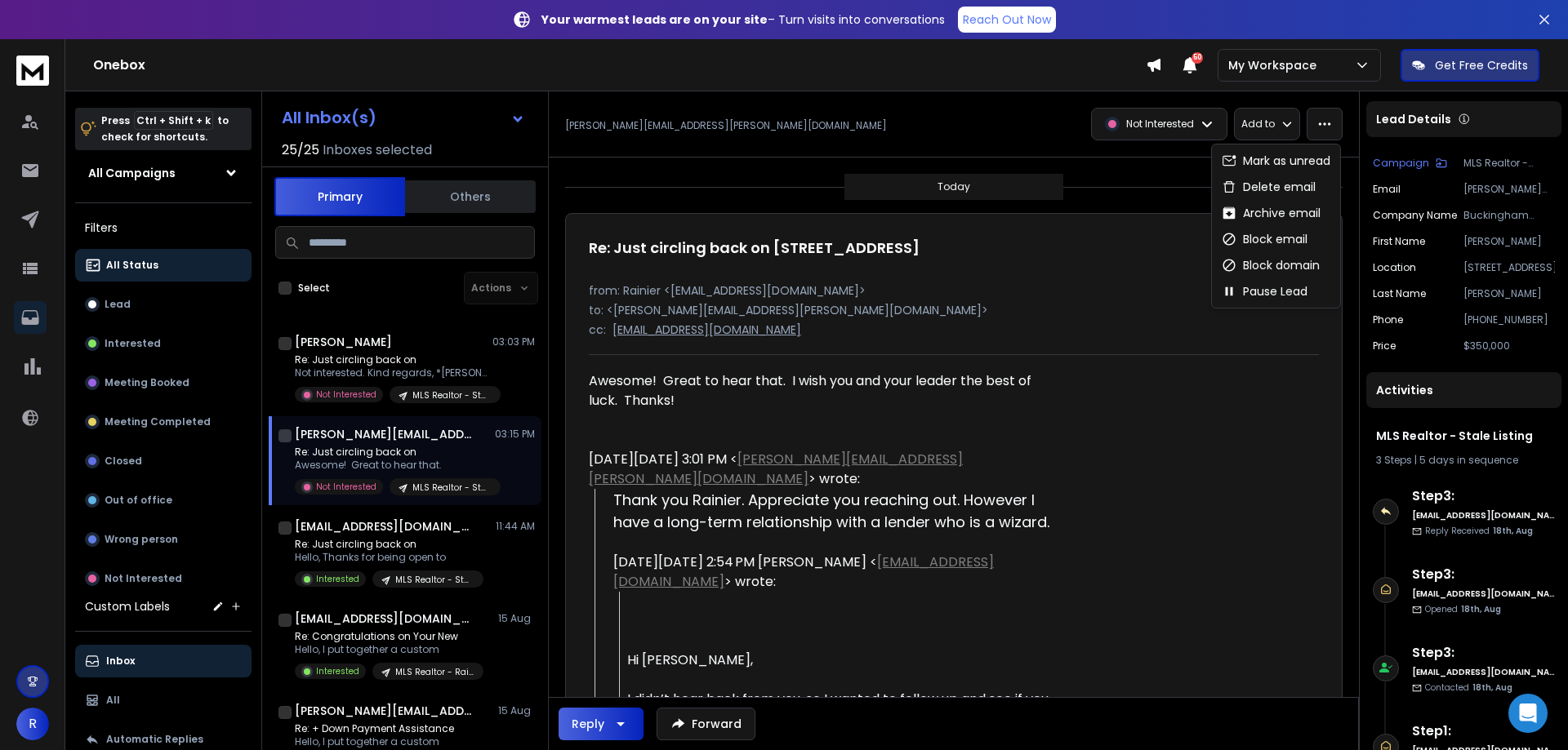
click at [1319, 127] on icon "button" at bounding box center [1324, 124] width 14 height 14
click at [1283, 236] on div "Block email" at bounding box center [1264, 239] width 85 height 16
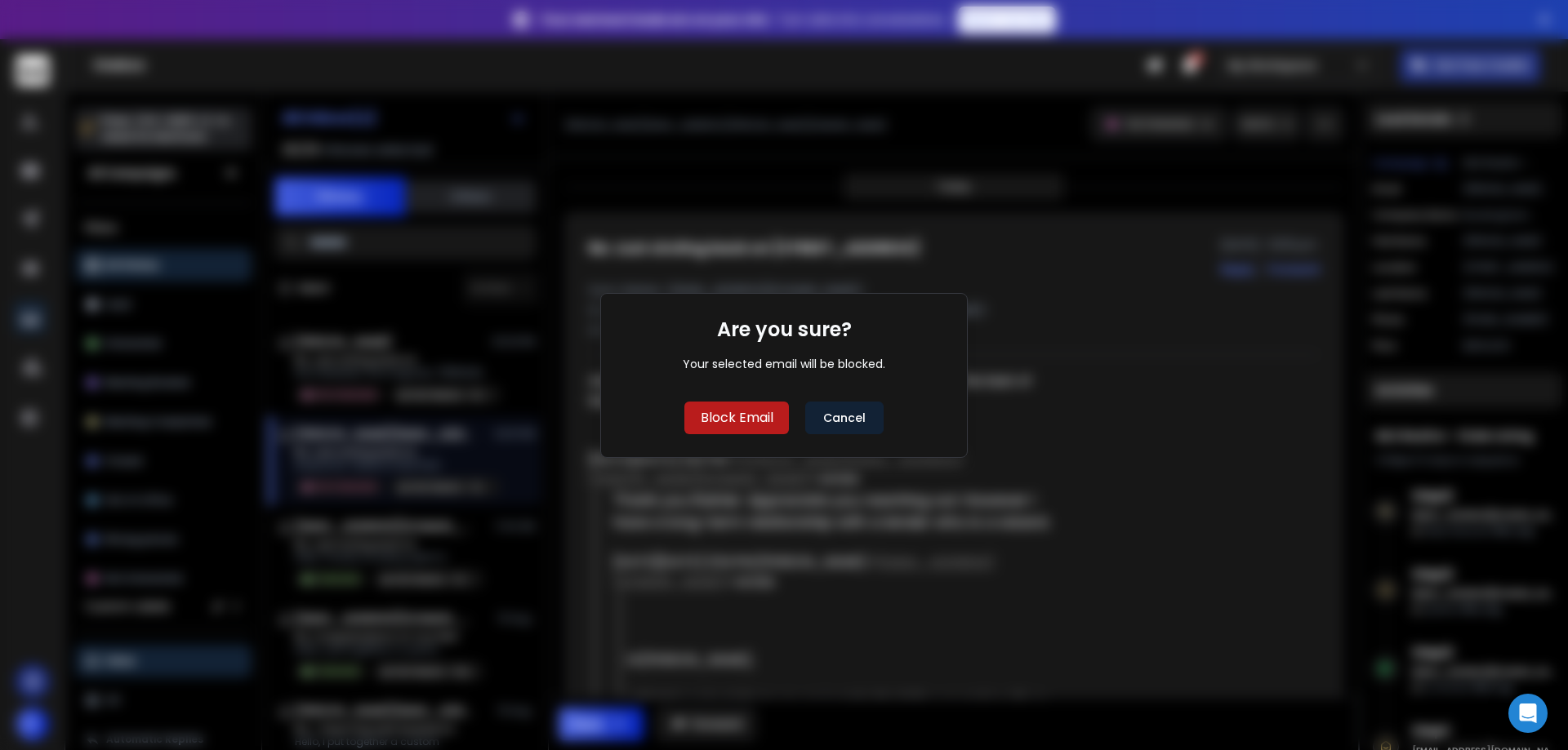
click at [761, 413] on button "Block Email" at bounding box center [736, 418] width 105 height 33
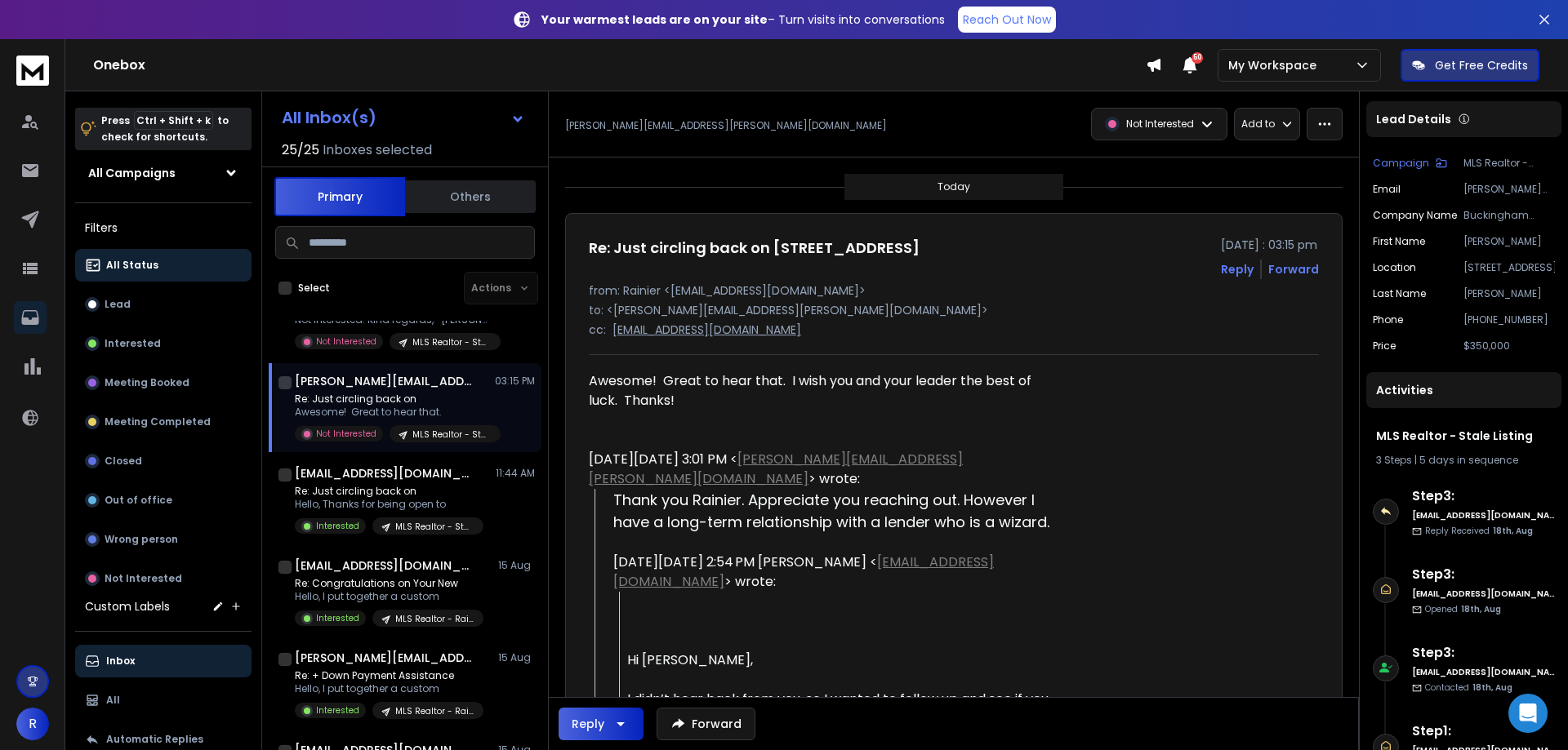
scroll to position [82, 0]
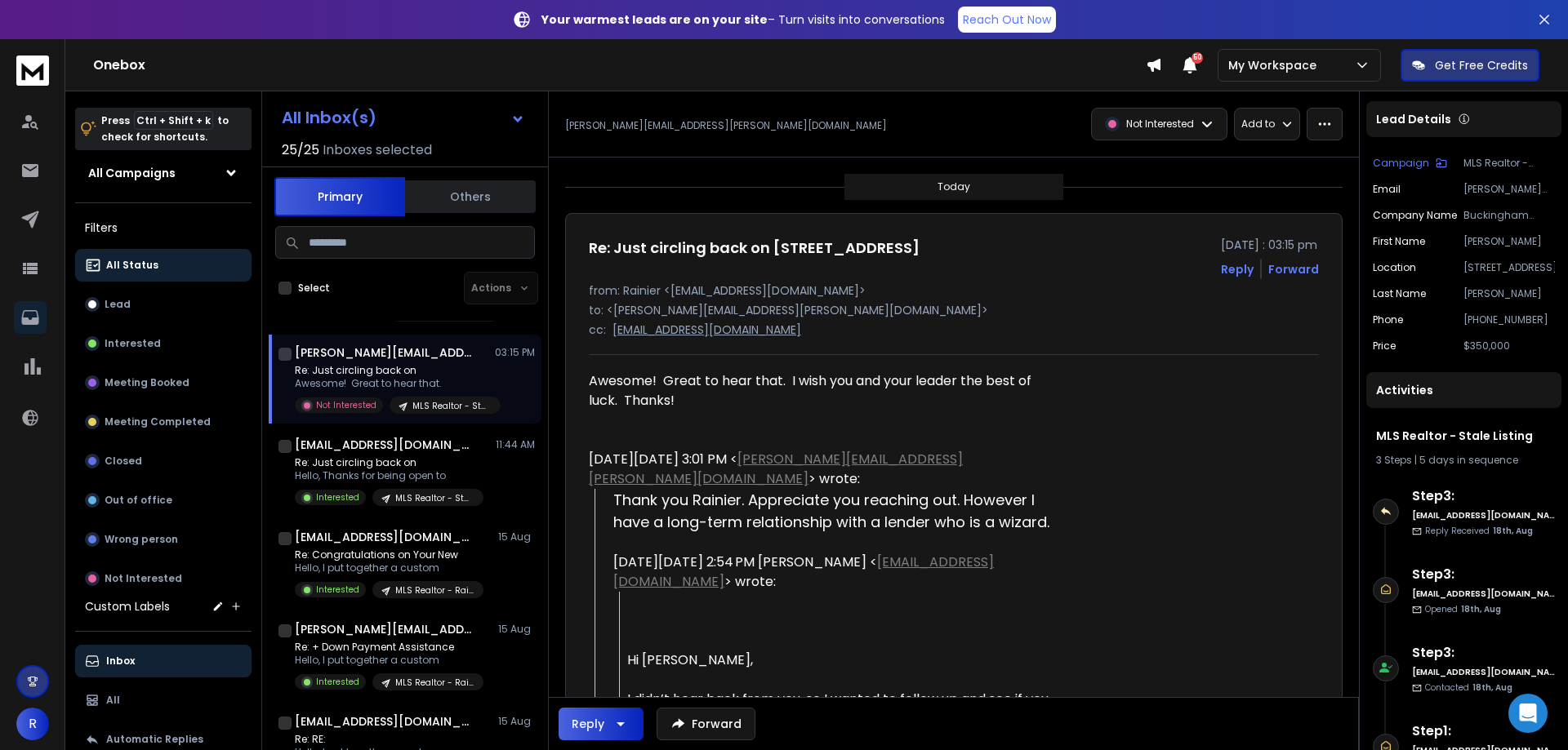
click at [357, 243] on input at bounding box center [405, 243] width 259 height 33
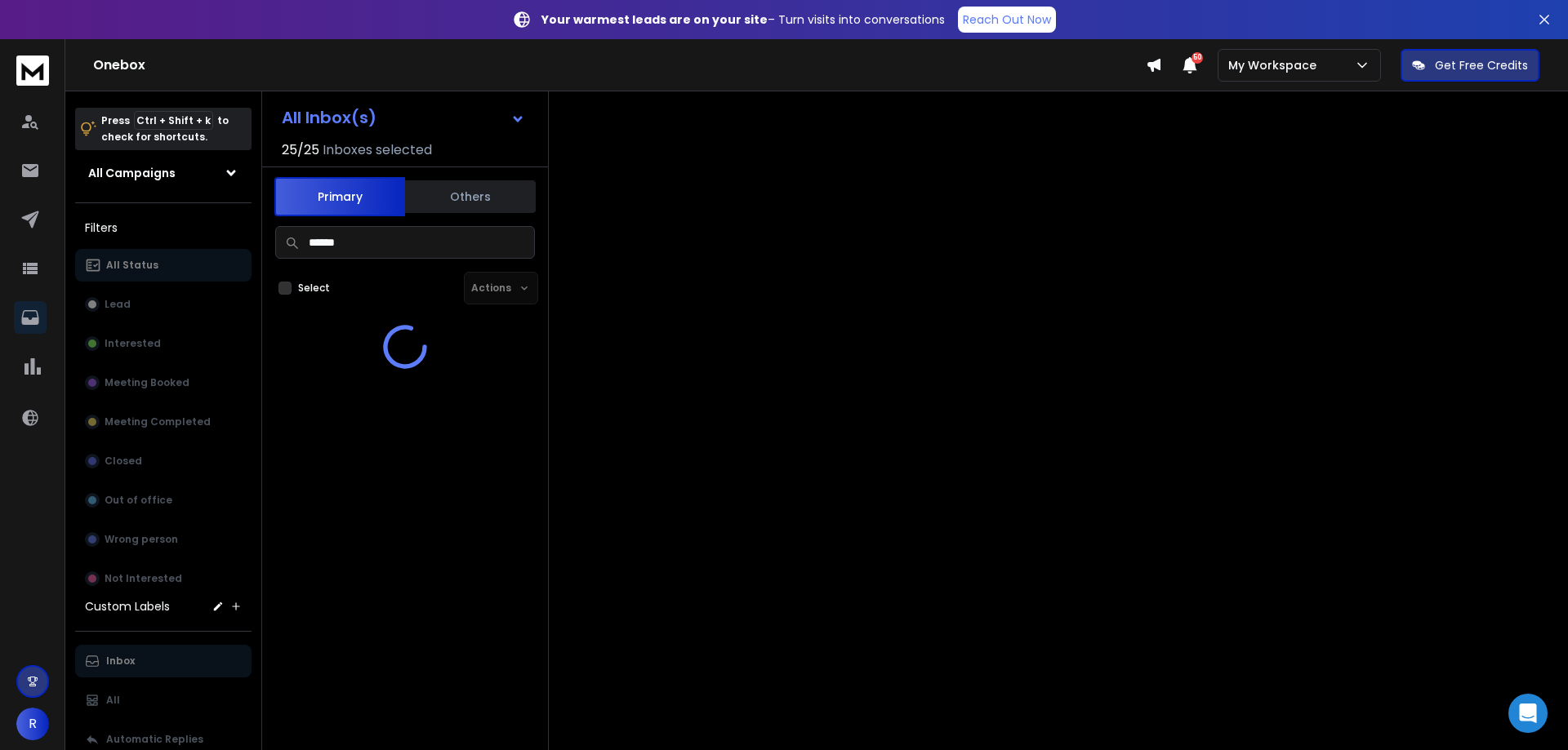
scroll to position [0, 0]
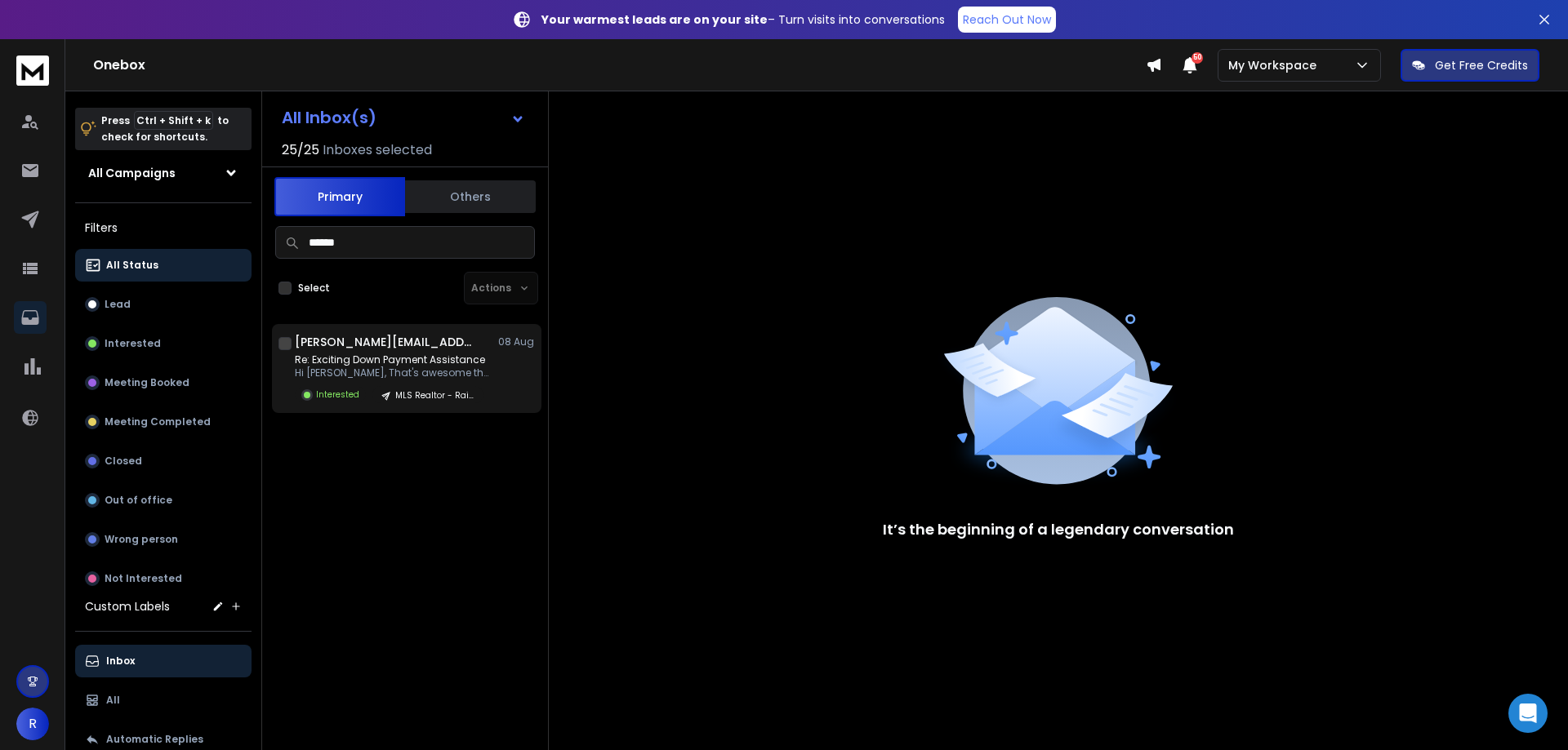
type input "******"
click at [357, 347] on h1 "[PERSON_NAME][EMAIL_ADDRESS][PERSON_NAME][DOMAIN_NAME]" at bounding box center [384, 342] width 180 height 16
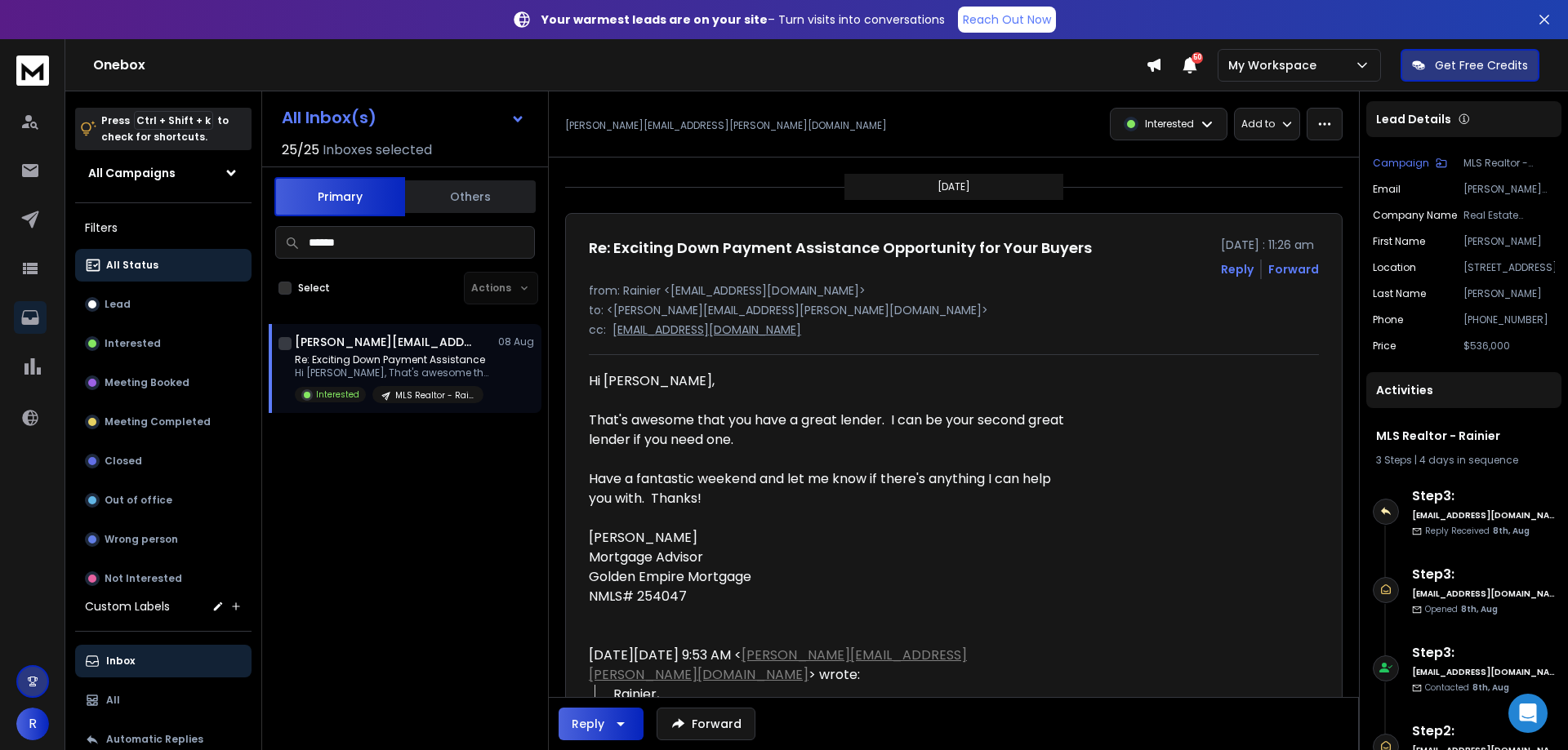
click at [1320, 131] on icon "button" at bounding box center [1324, 124] width 14 height 14
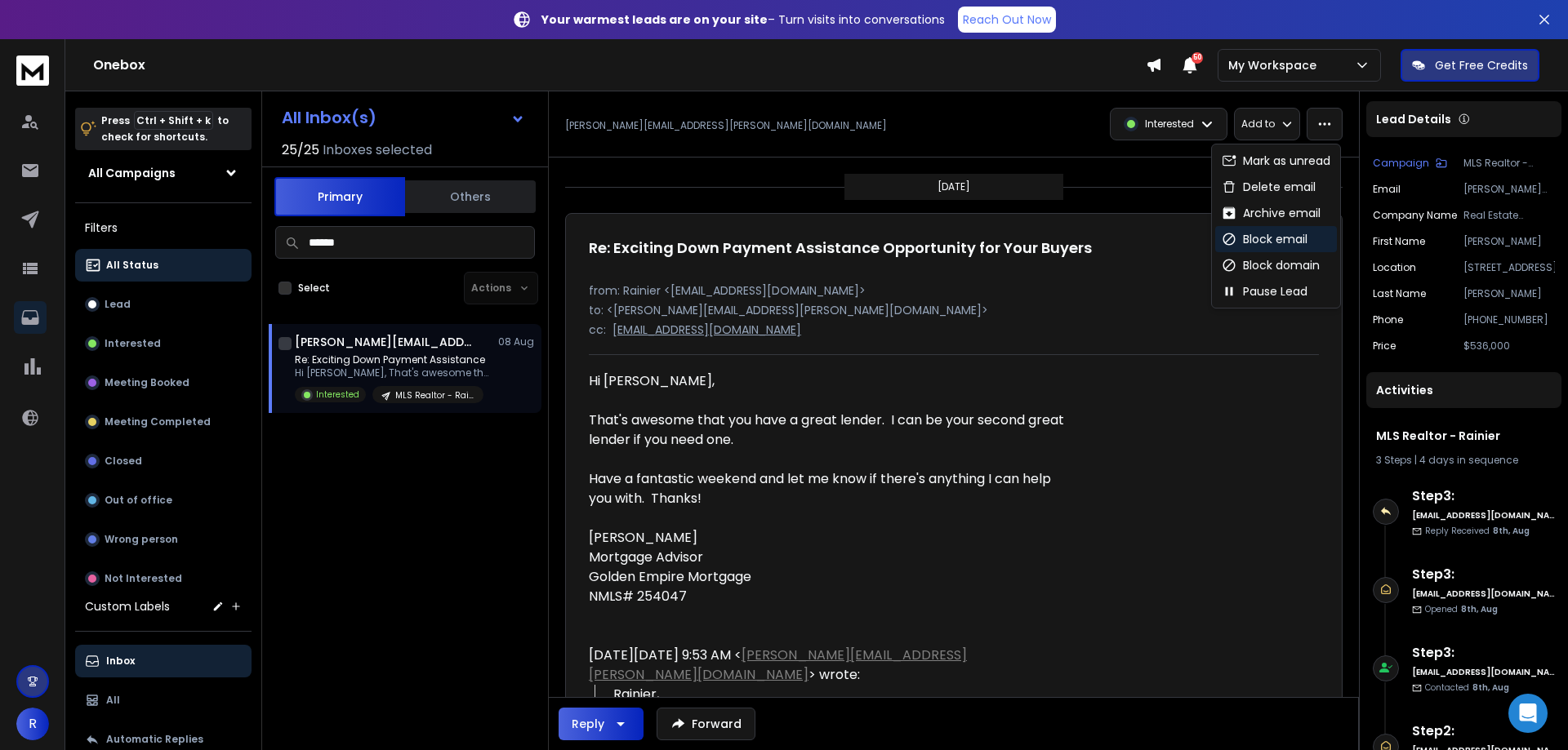
click at [1288, 243] on div "Block email" at bounding box center [1264, 239] width 85 height 16
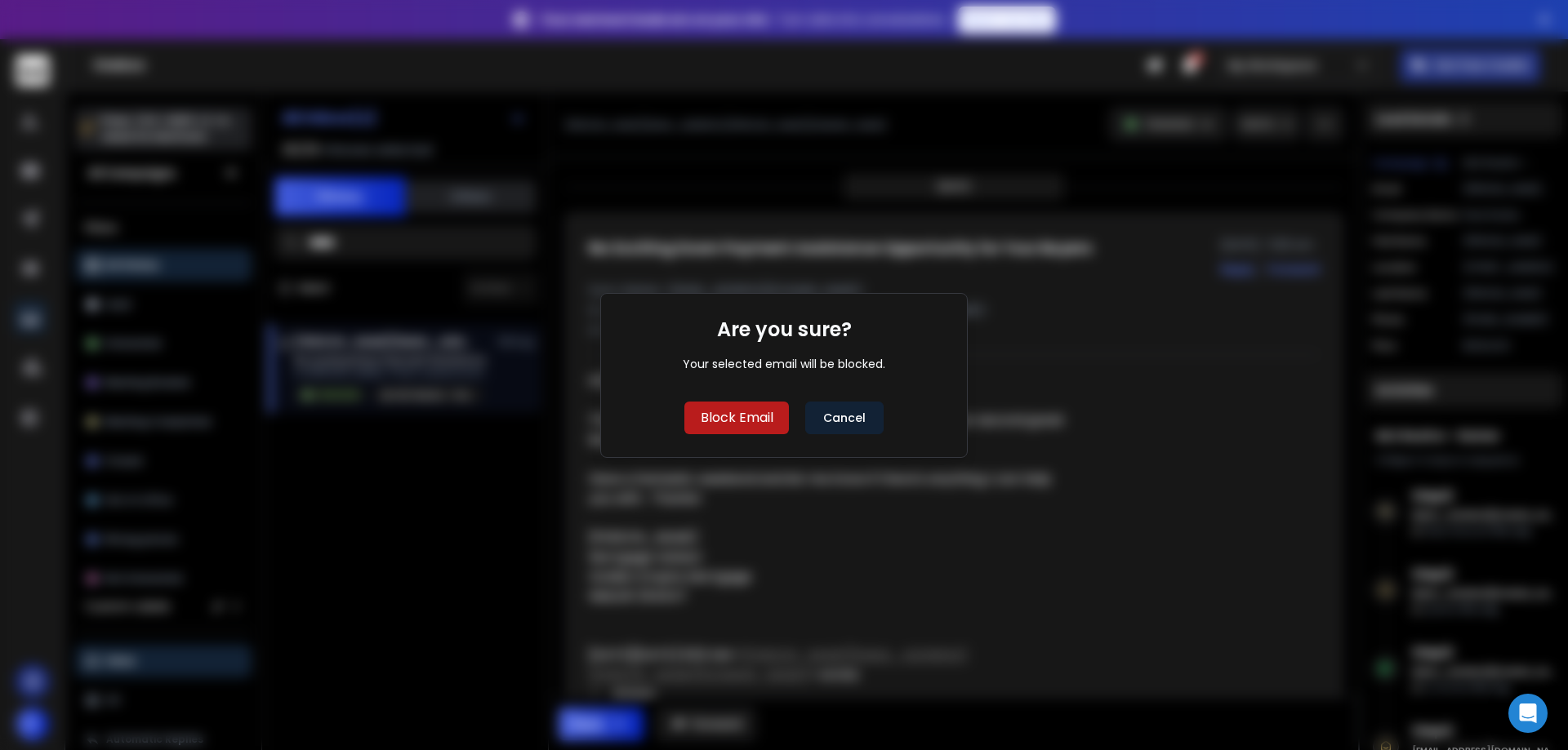
click at [752, 431] on button "Block Email" at bounding box center [736, 418] width 105 height 33
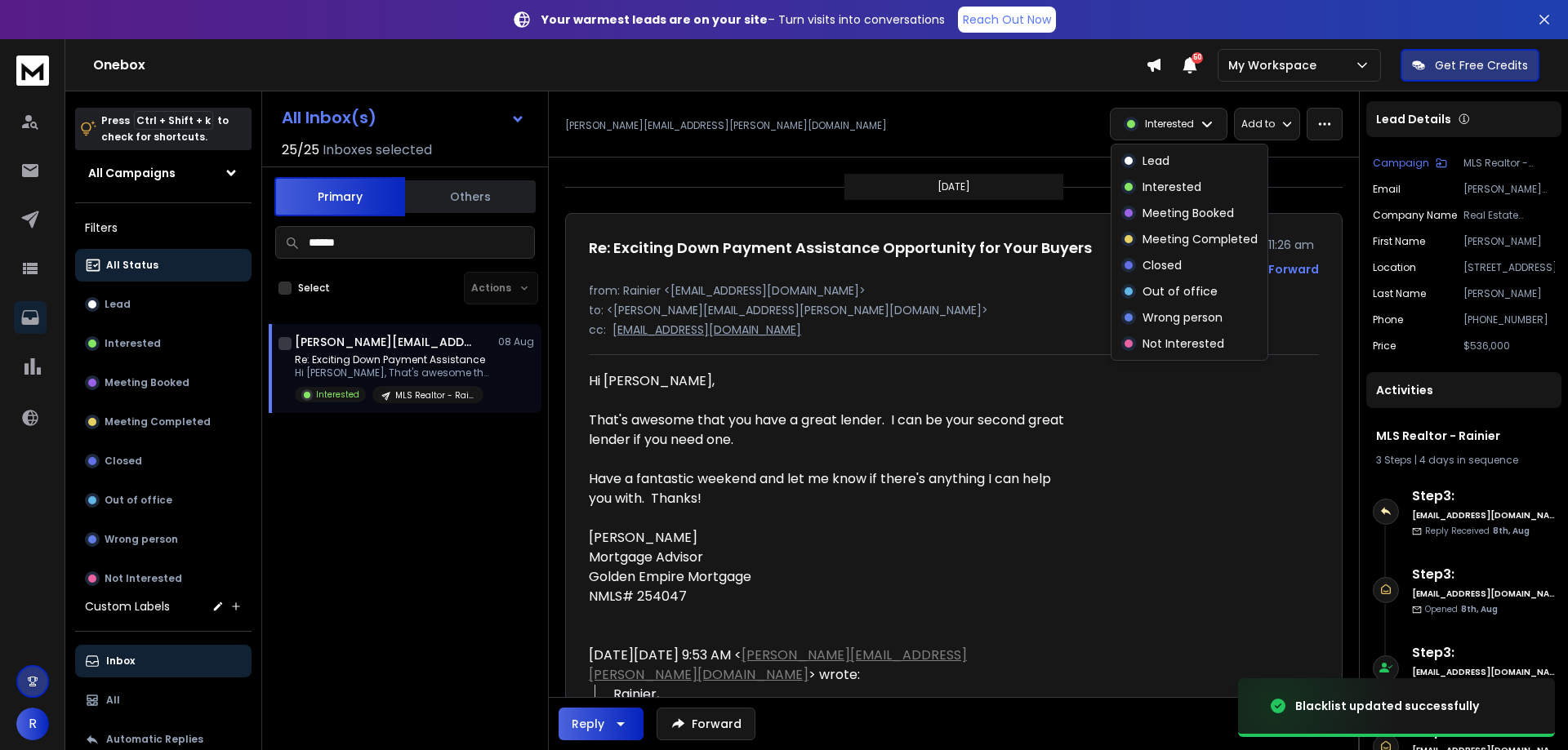
click at [1163, 125] on p "Interested" at bounding box center [1169, 124] width 49 height 13
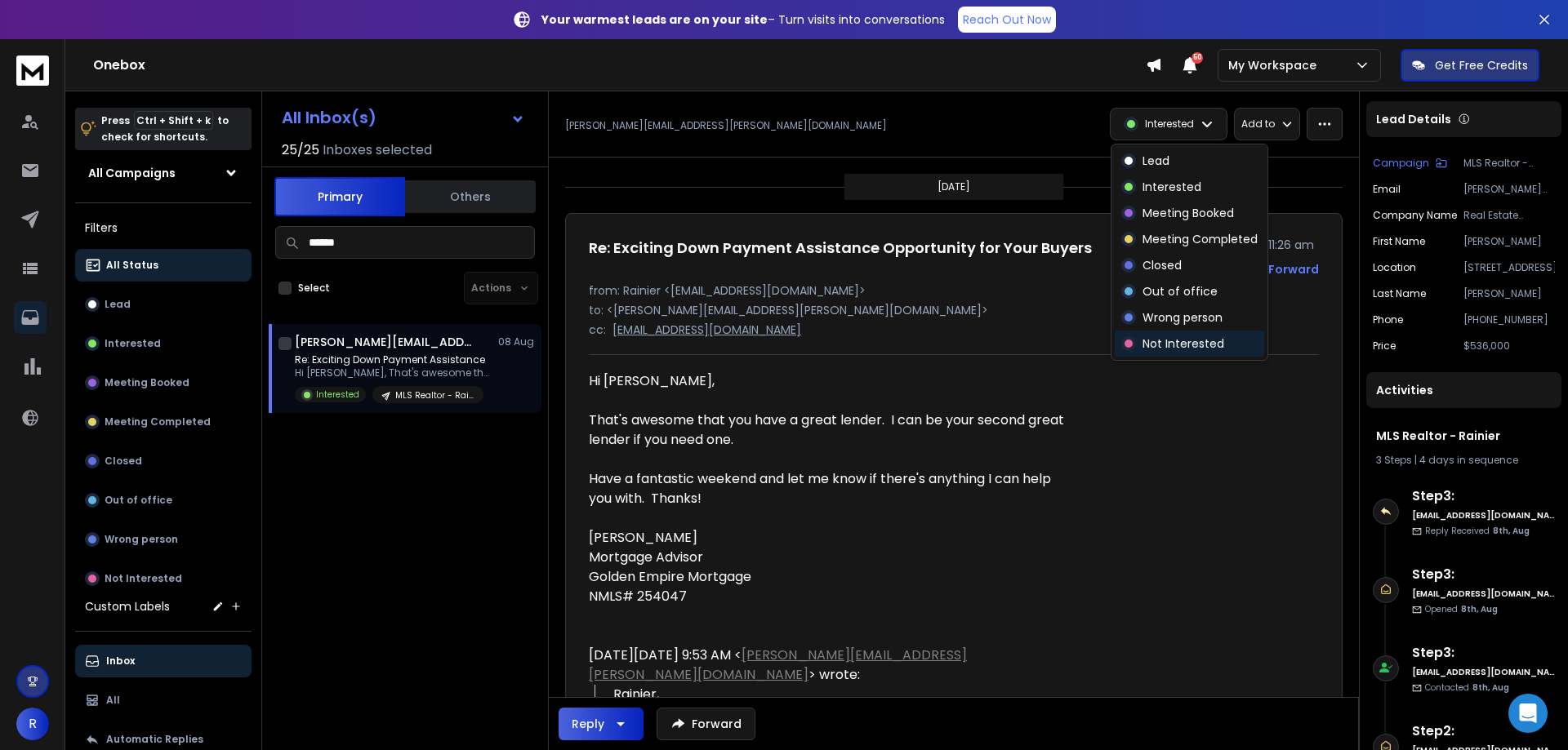
click at [1188, 341] on p "Not Interested" at bounding box center [1183, 343] width 82 height 16
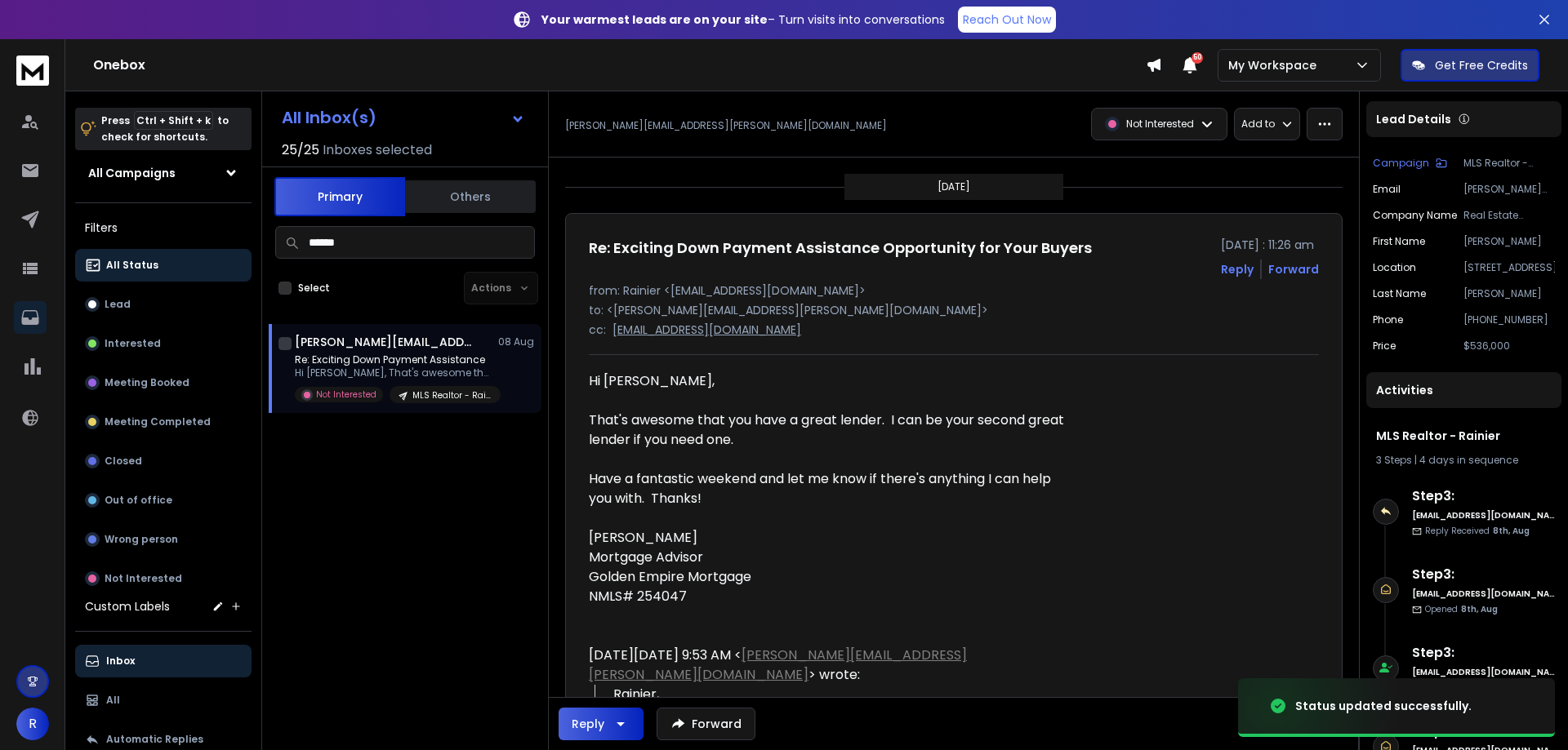
click at [418, 570] on div "[PERSON_NAME][EMAIL_ADDRESS][PERSON_NAME][DOMAIN_NAME] [DATE] Re: Exciting Down…" at bounding box center [405, 453] width 286 height 265
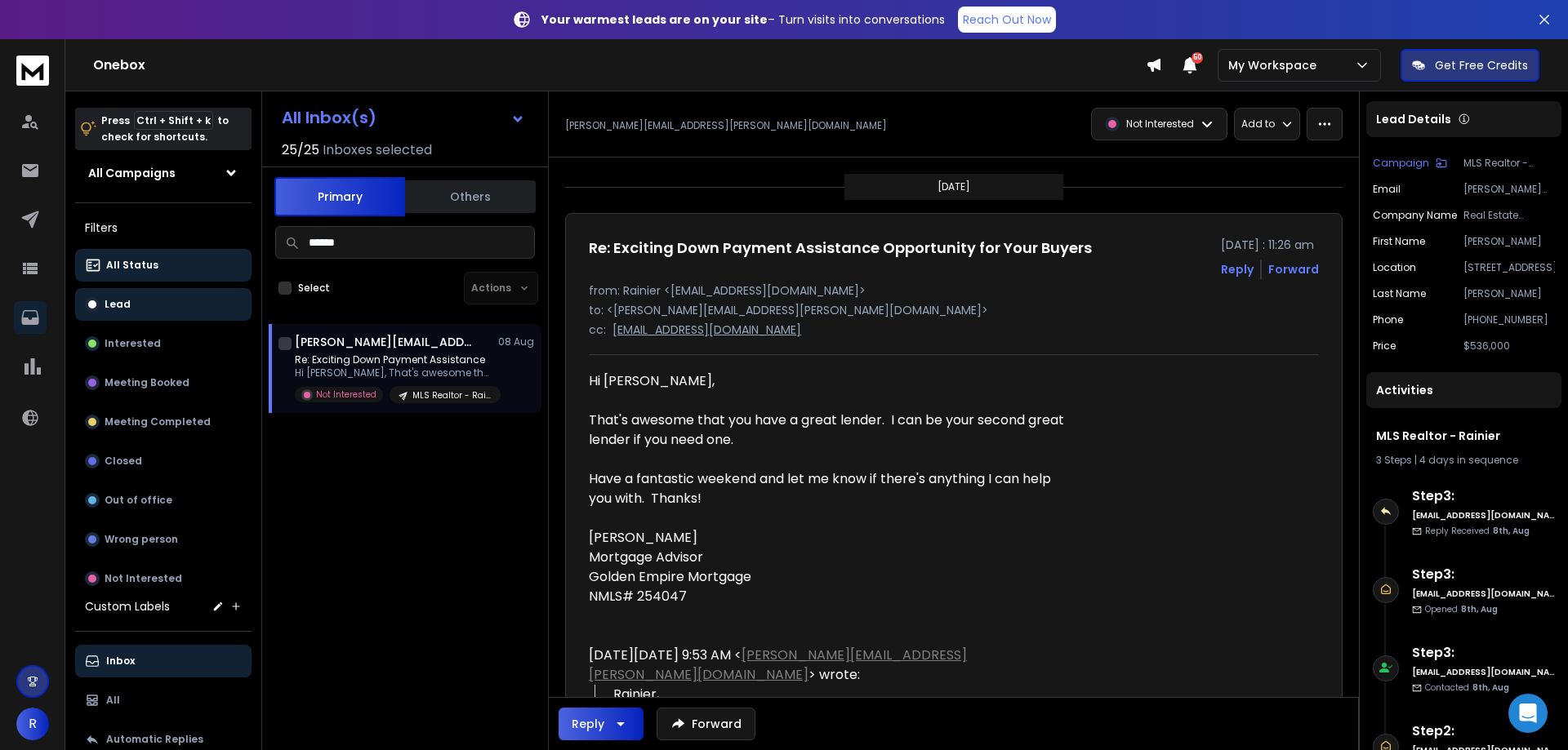
click at [156, 305] on button "Lead" at bounding box center [163, 304] width 177 height 33
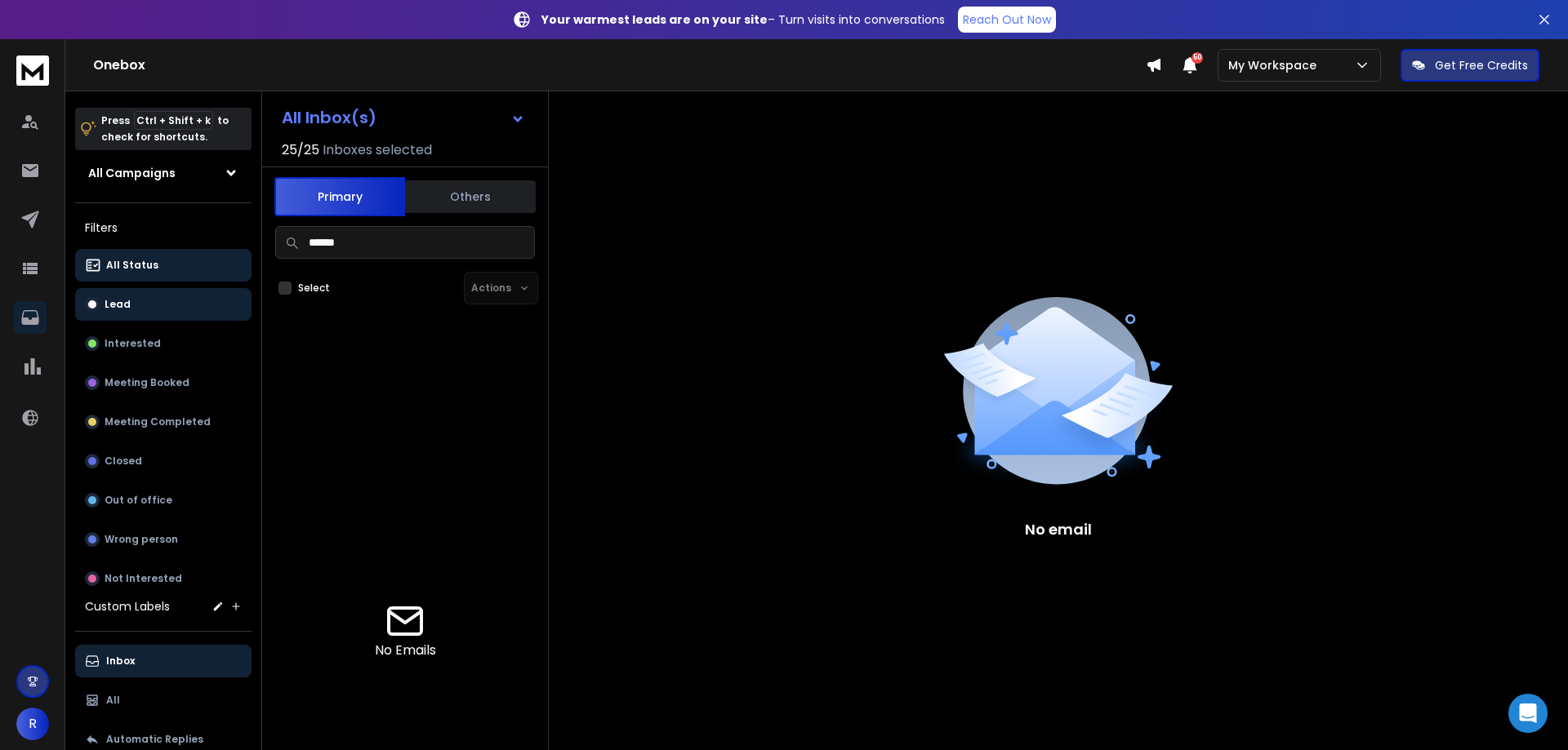
click at [144, 265] on p "All Status" at bounding box center [133, 266] width 52 height 13
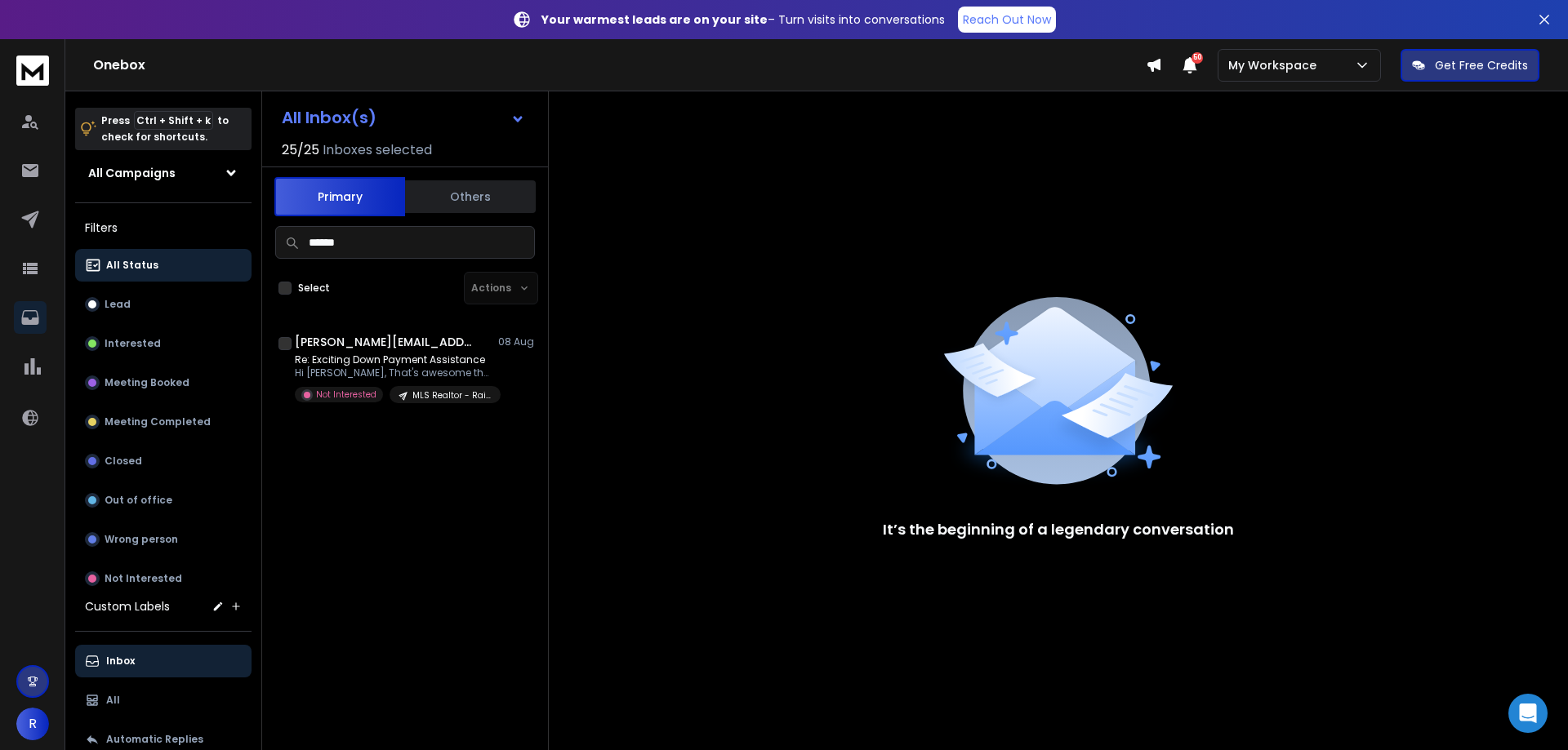
click at [445, 523] on div "[PERSON_NAME][EMAIL_ADDRESS][PERSON_NAME][DOMAIN_NAME] [DATE] Re: Exciting Down…" at bounding box center [405, 453] width 286 height 265
drag, startPoint x: 376, startPoint y: 240, endPoint x: 292, endPoint y: 254, distance: 85.2
click at [292, 254] on input "******" at bounding box center [405, 243] width 259 height 33
